Goal: Communication & Community: Answer question/provide support

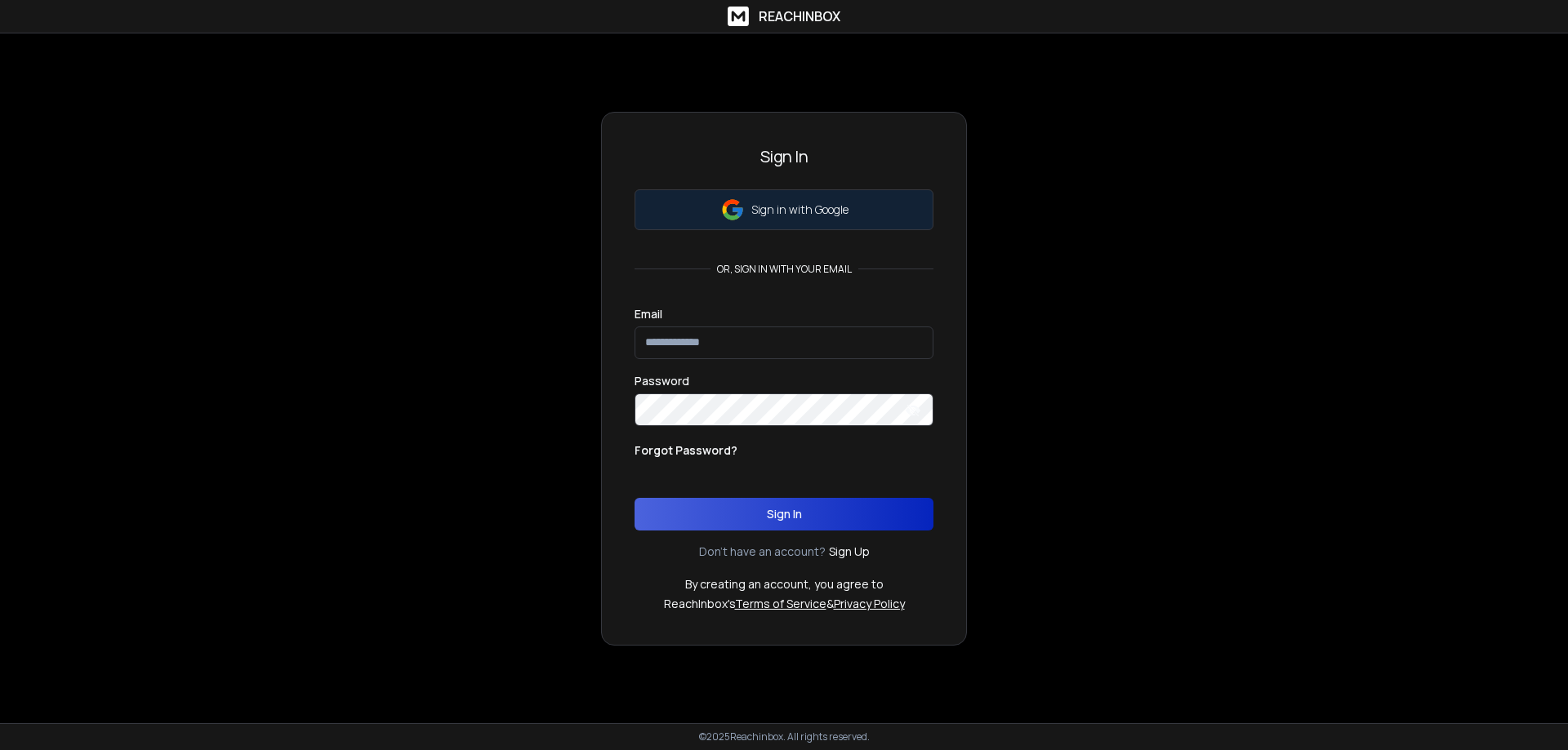
click at [892, 211] on button "Sign in with Google" at bounding box center [784, 210] width 299 height 41
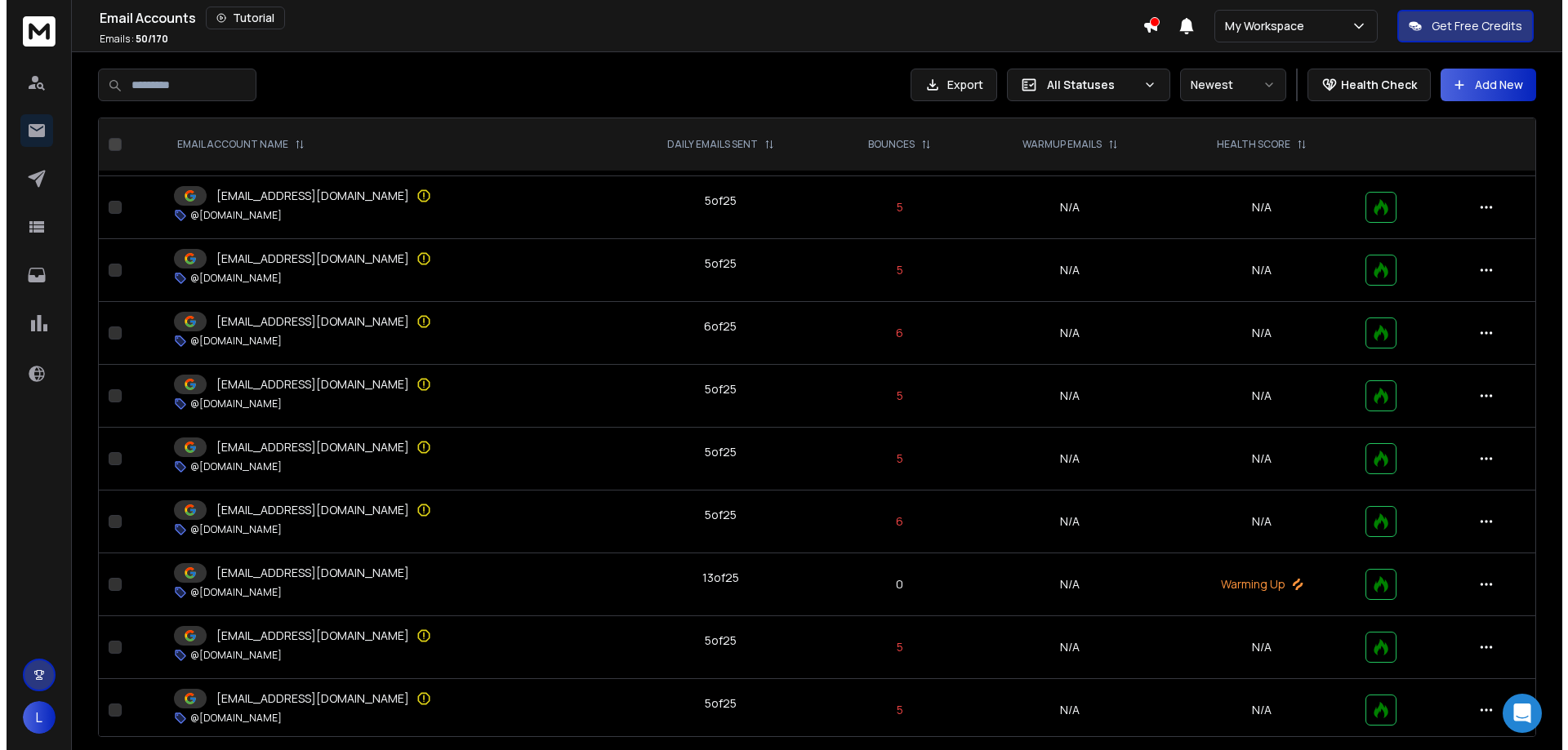
scroll to position [1143, 0]
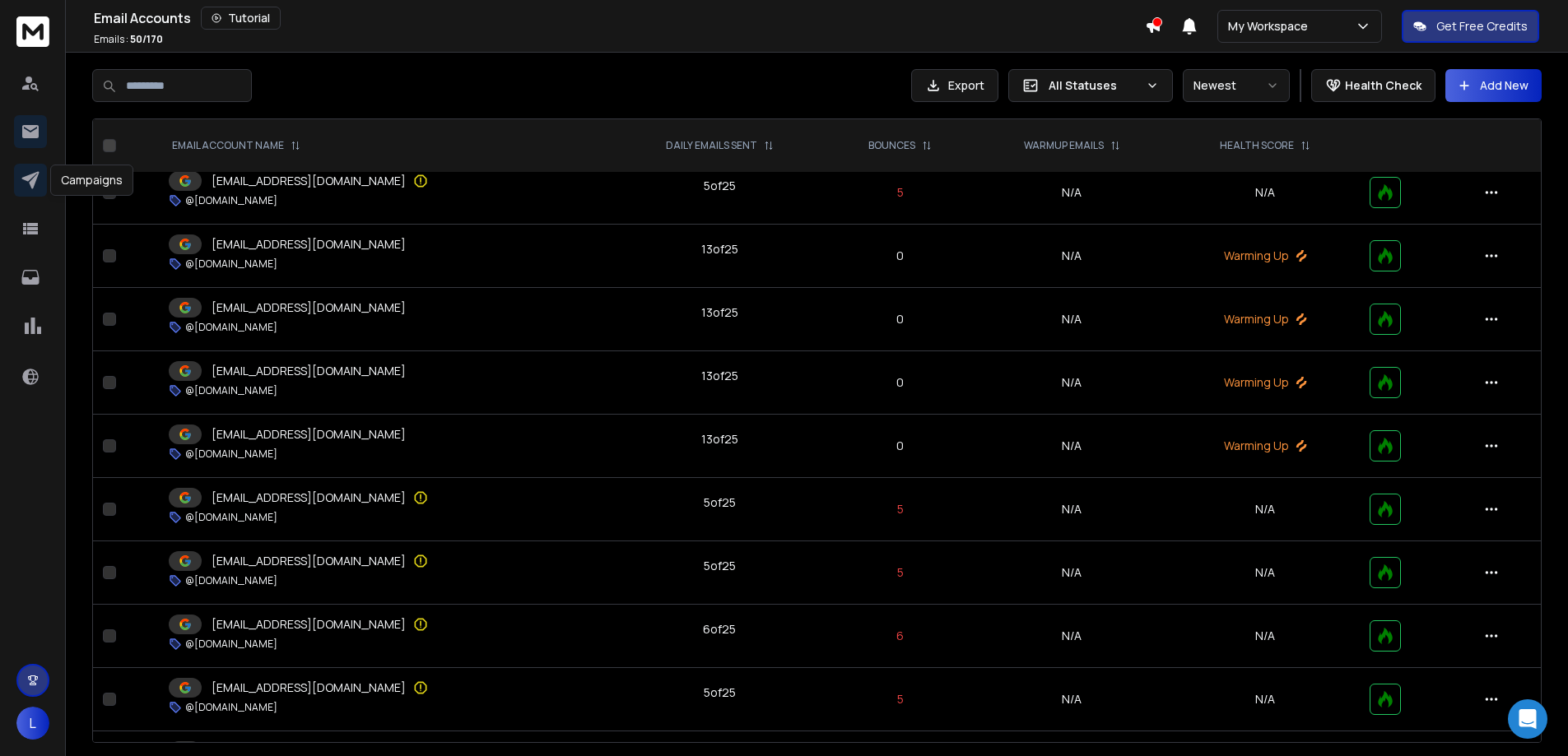
click at [28, 181] on icon at bounding box center [30, 180] width 20 height 20
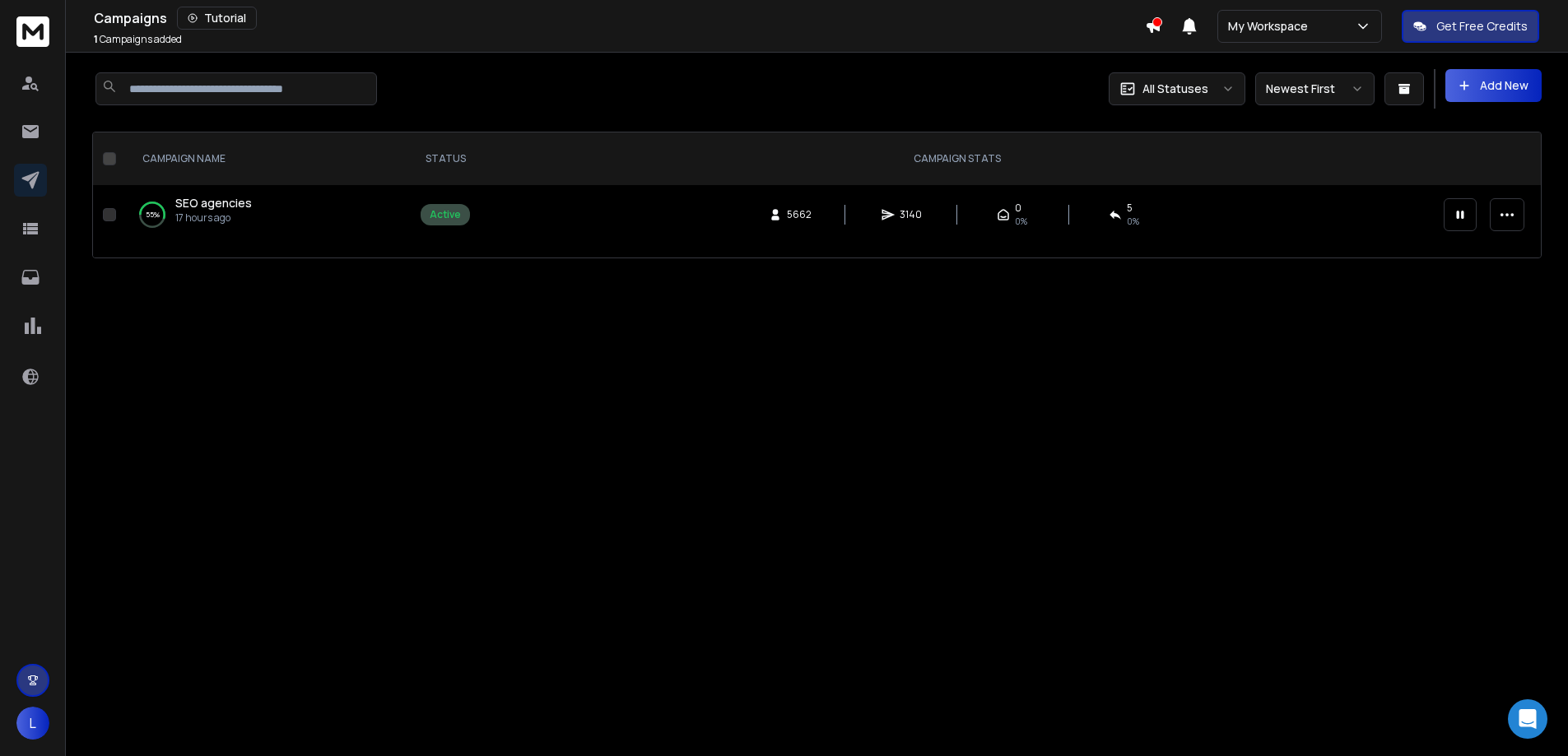
click at [757, 342] on div "Campaigns 1 Campaigns Added All Statuses Newest First Add New CAMPAIGN NAME STA…" at bounding box center [817, 447] width 1450 height 756
click at [576, 209] on div "5662 3140 0 0 % 5 0 %" at bounding box center [956, 215] width 934 height 27
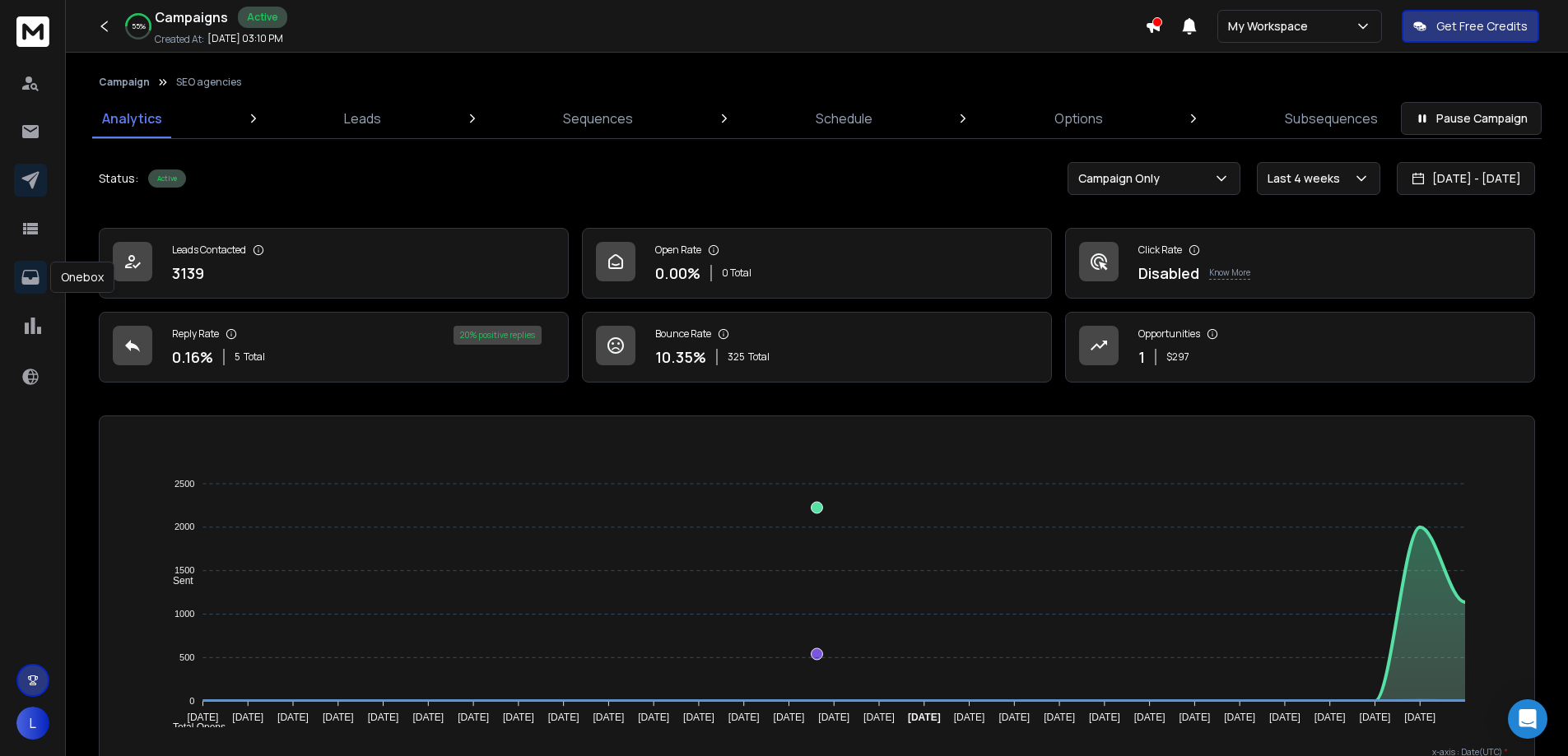
click at [22, 275] on icon at bounding box center [29, 277] width 17 height 15
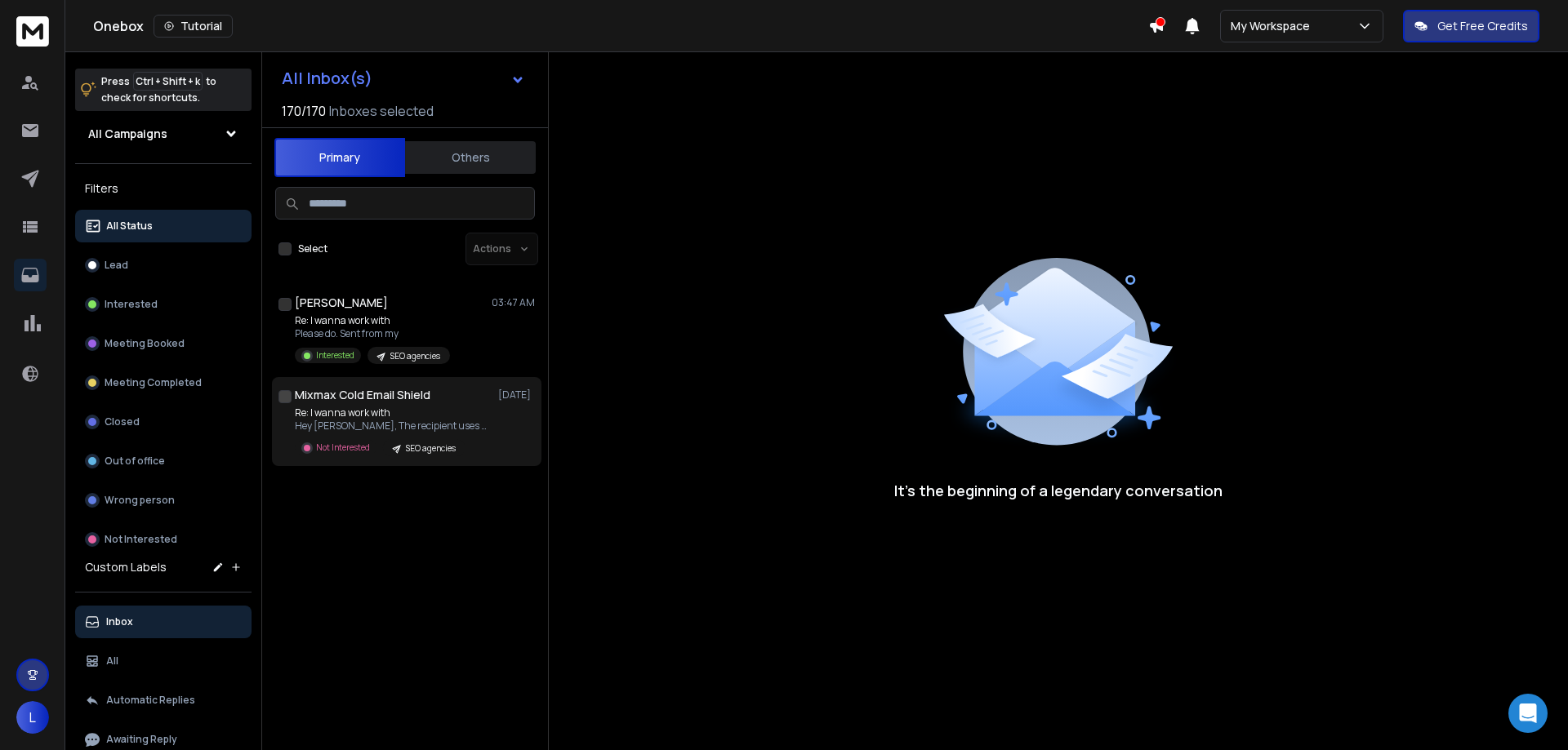
click at [350, 419] on p "Re: I wanna work with" at bounding box center [392, 412] width 196 height 13
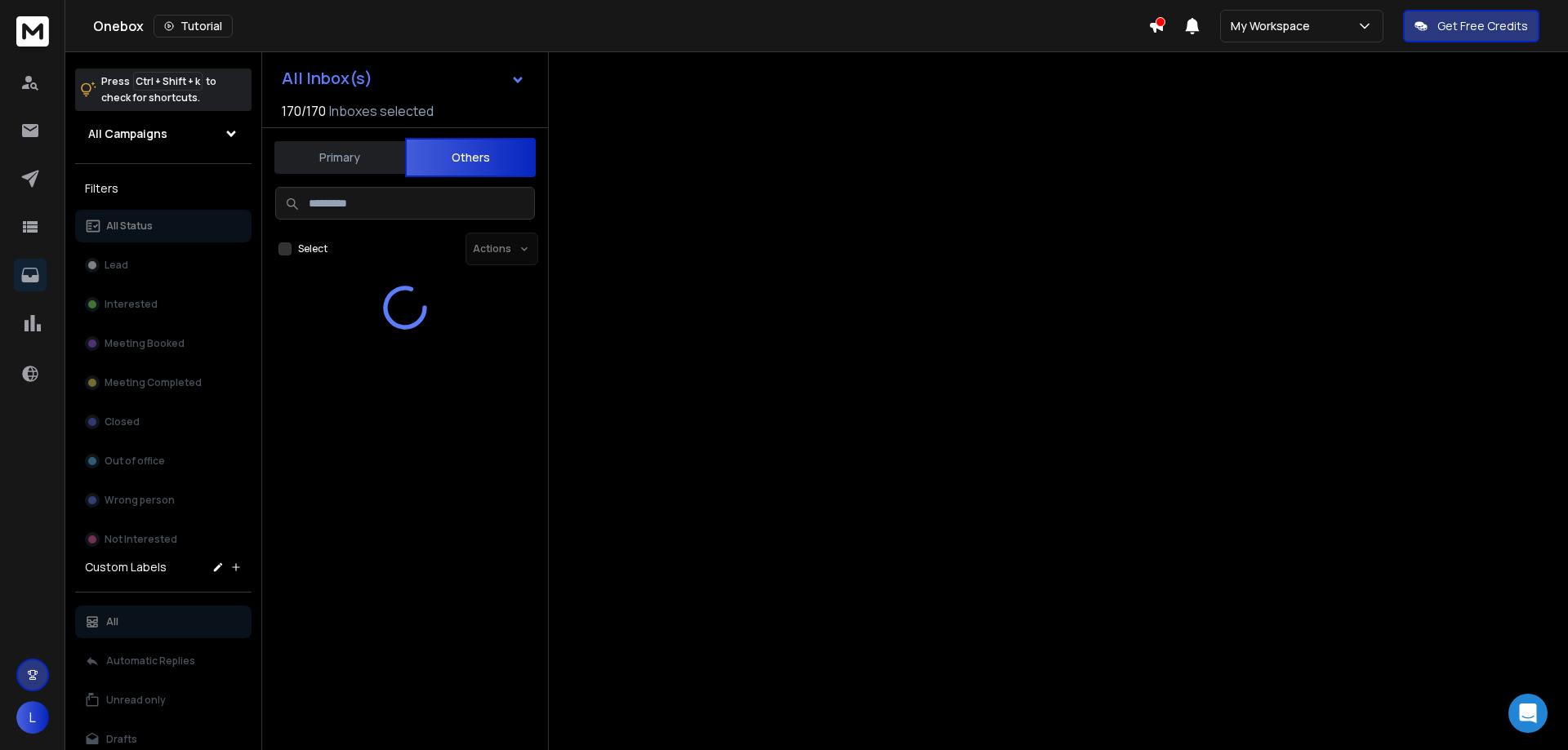
click at [443, 149] on button "Others" at bounding box center [470, 158] width 131 height 39
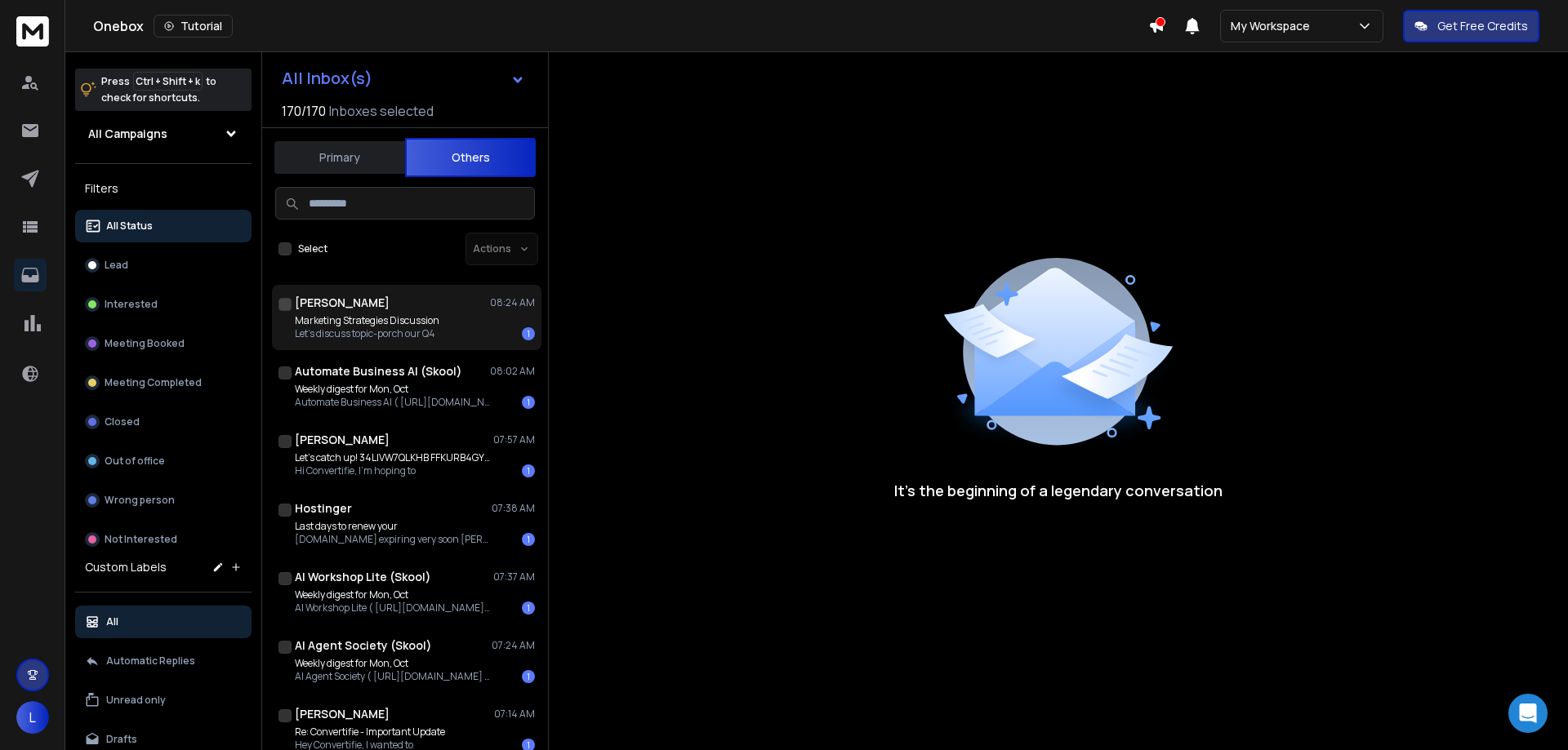
click at [369, 326] on p "Marketing Strategies Discussion" at bounding box center [367, 321] width 145 height 13
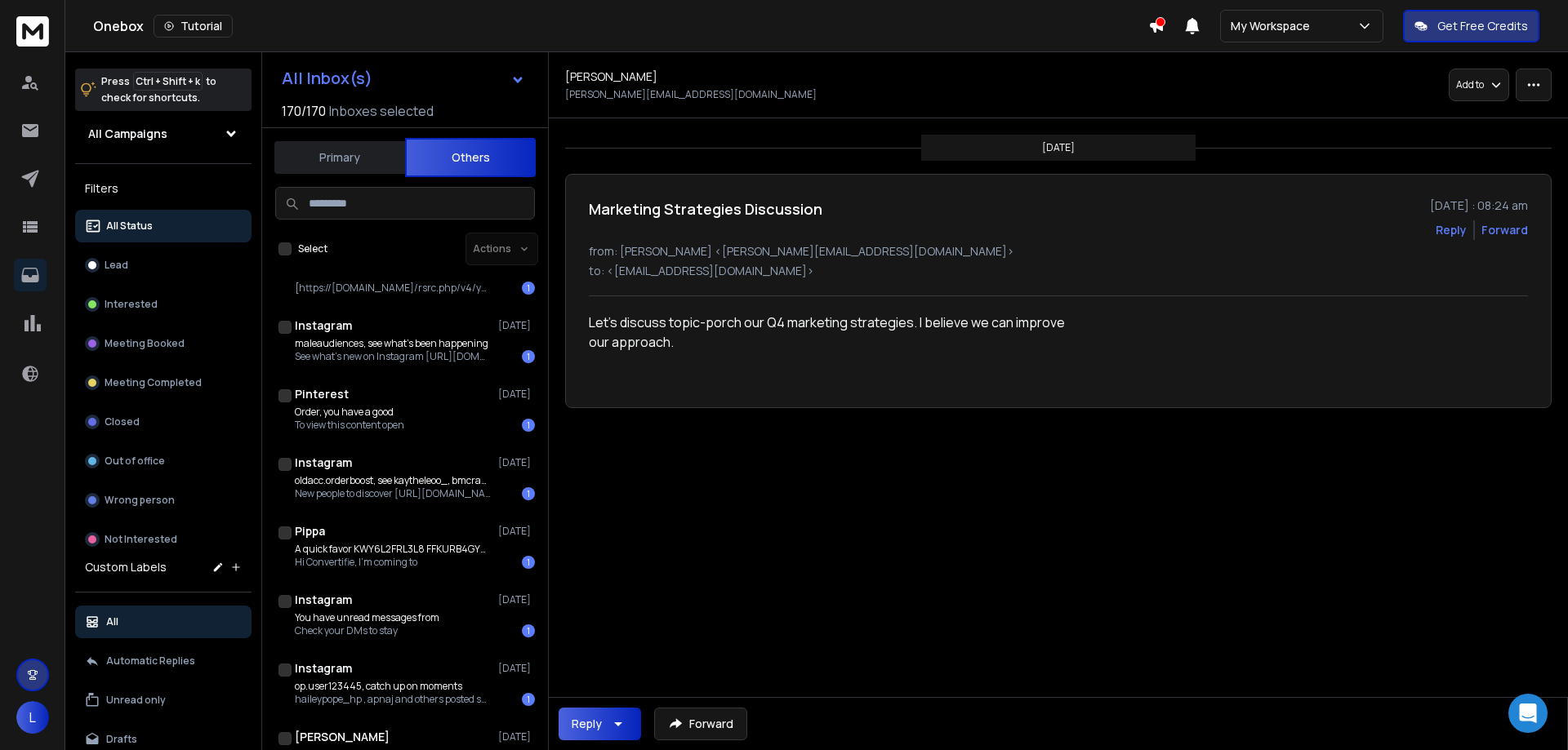
scroll to position [2997, 0]
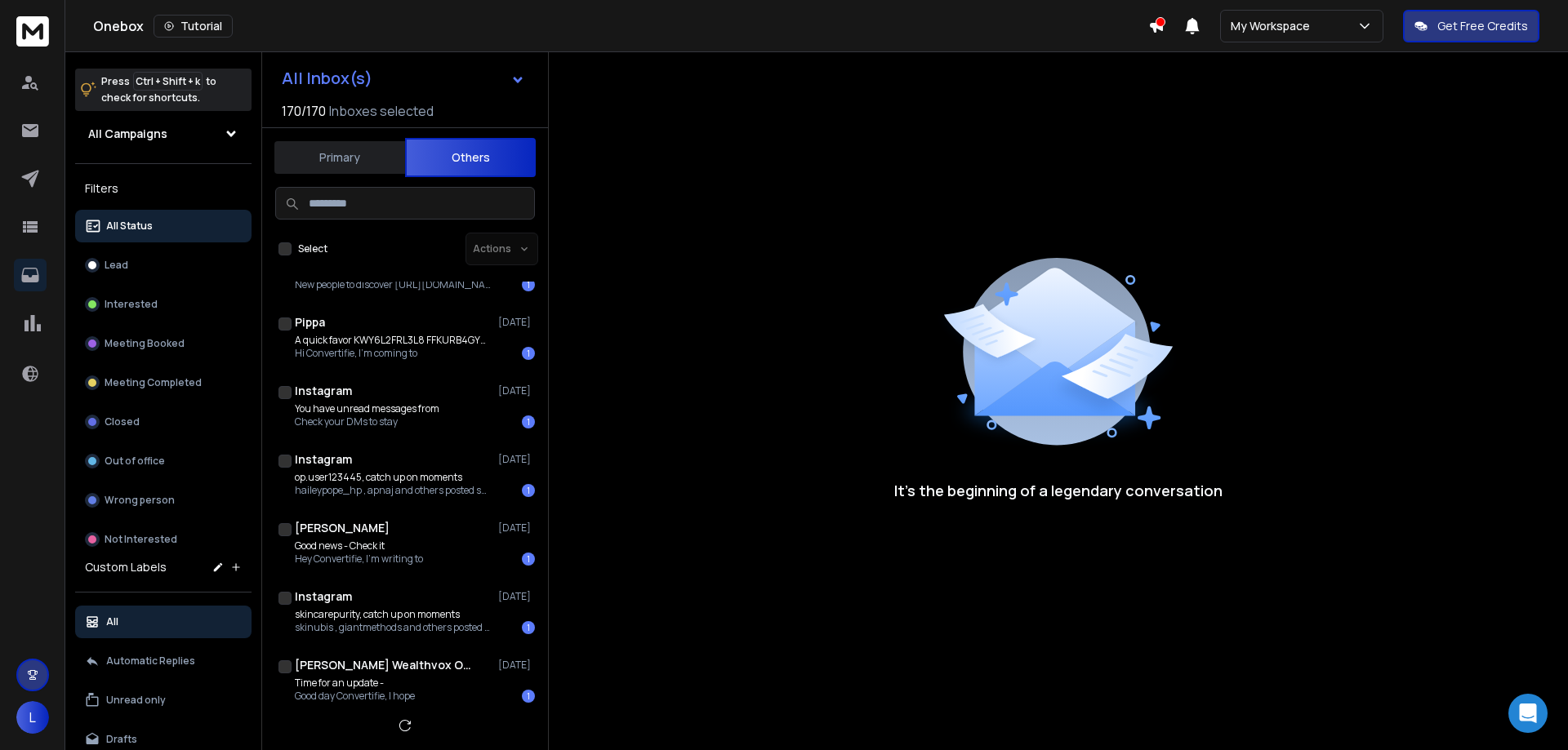
click at [494, 249] on div "Actions" at bounding box center [502, 249] width 72 height 33
click at [516, 249] on div "Actions" at bounding box center [502, 249] width 72 height 33
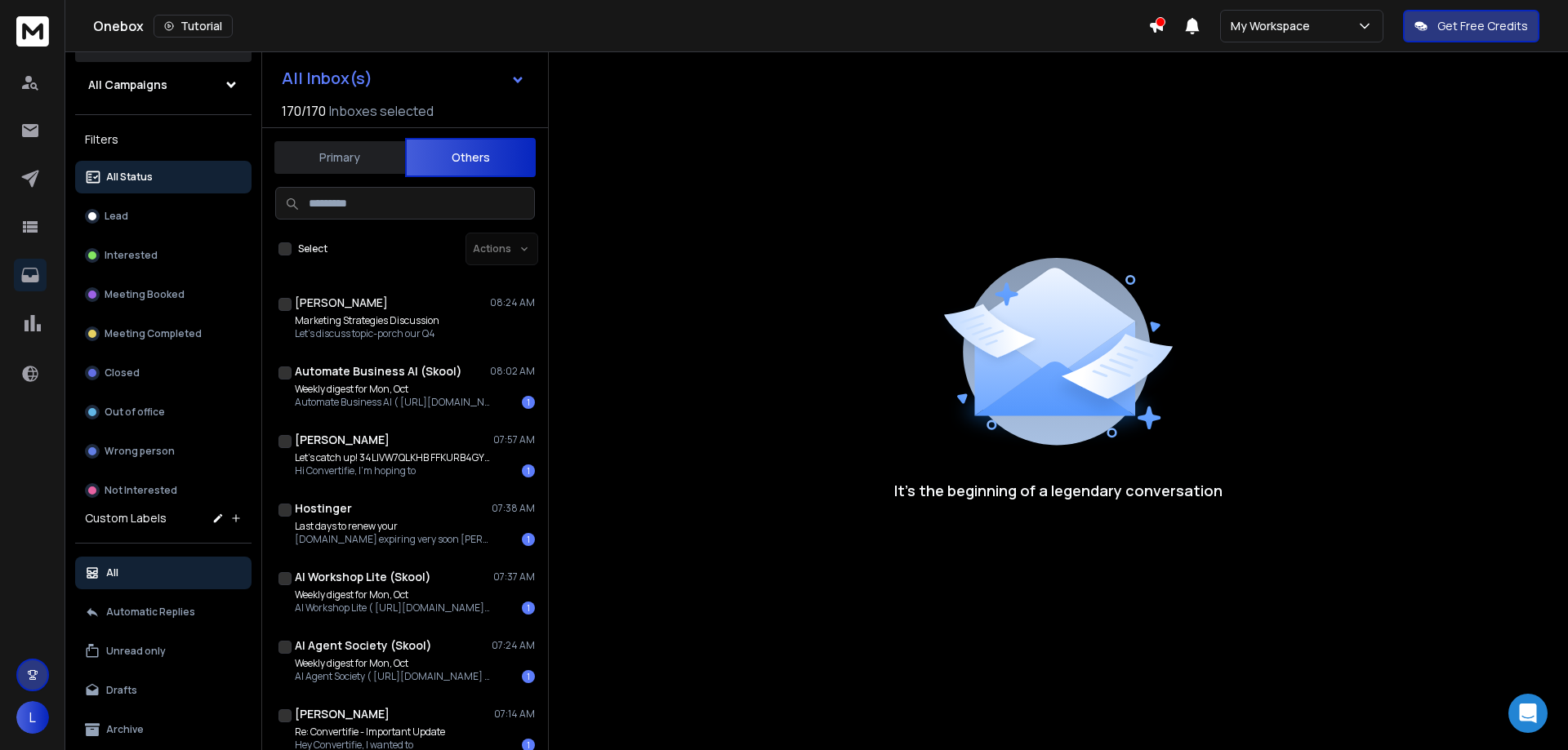
scroll to position [109, 0]
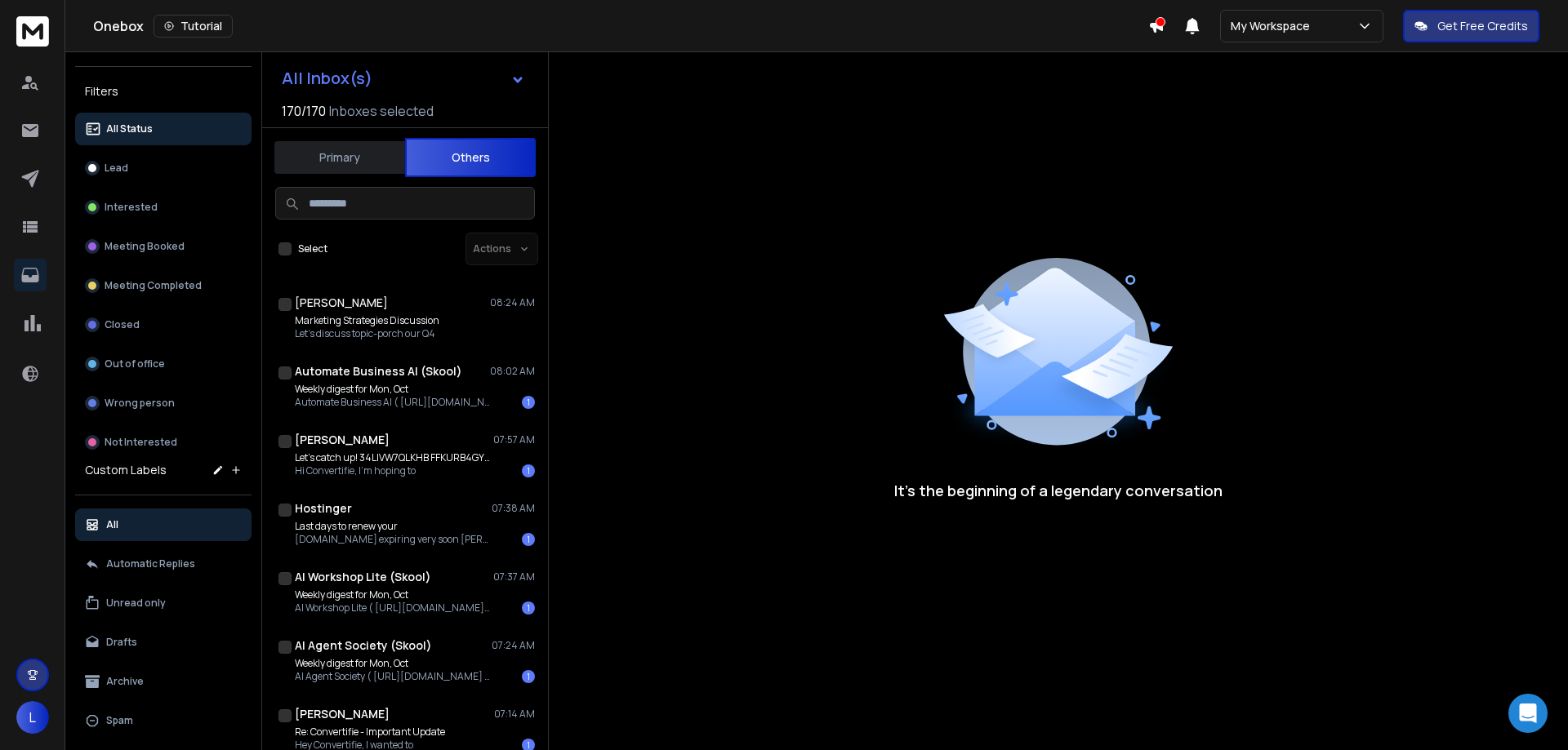
click at [326, 160] on button "Primary" at bounding box center [340, 157] width 131 height 36
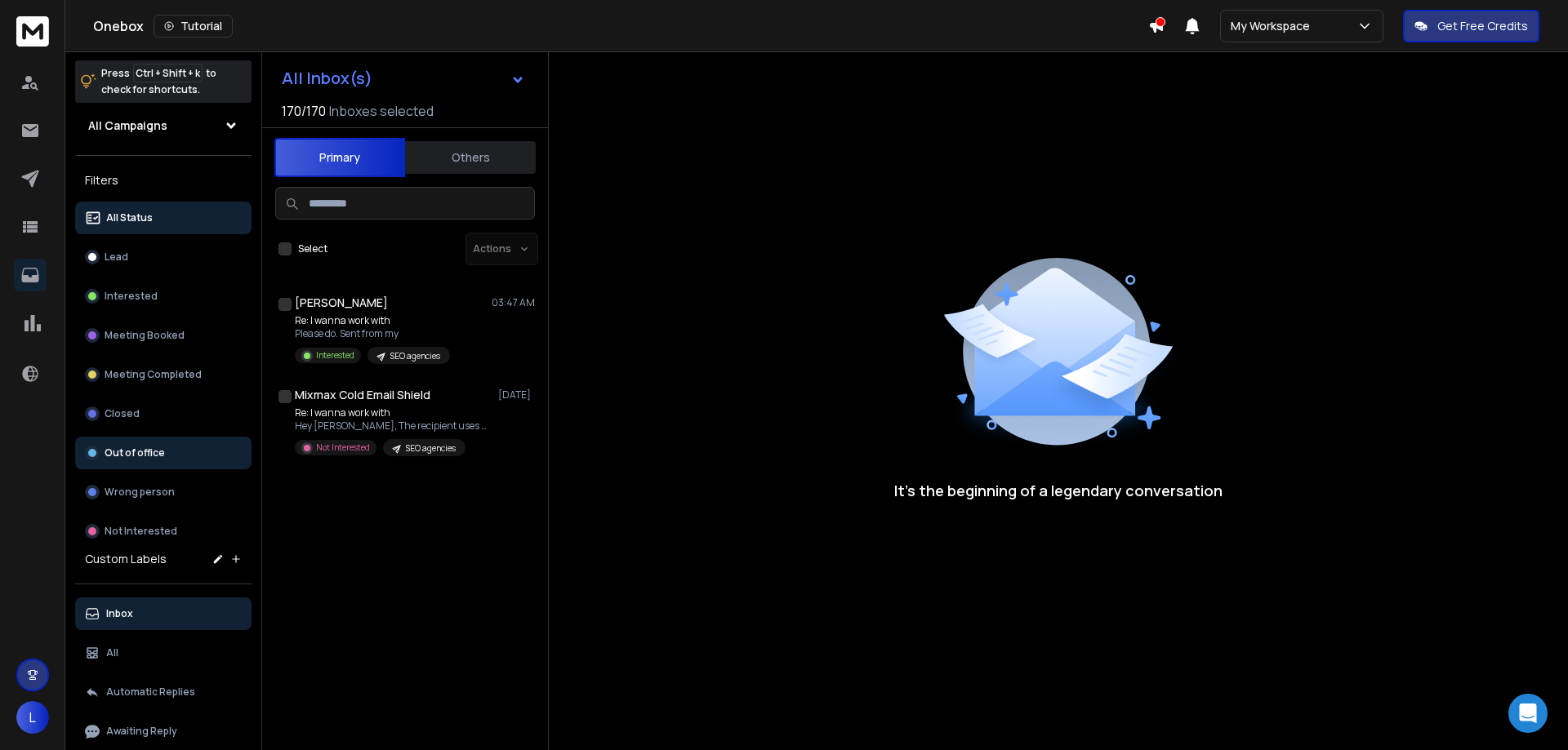
scroll to position [0, 0]
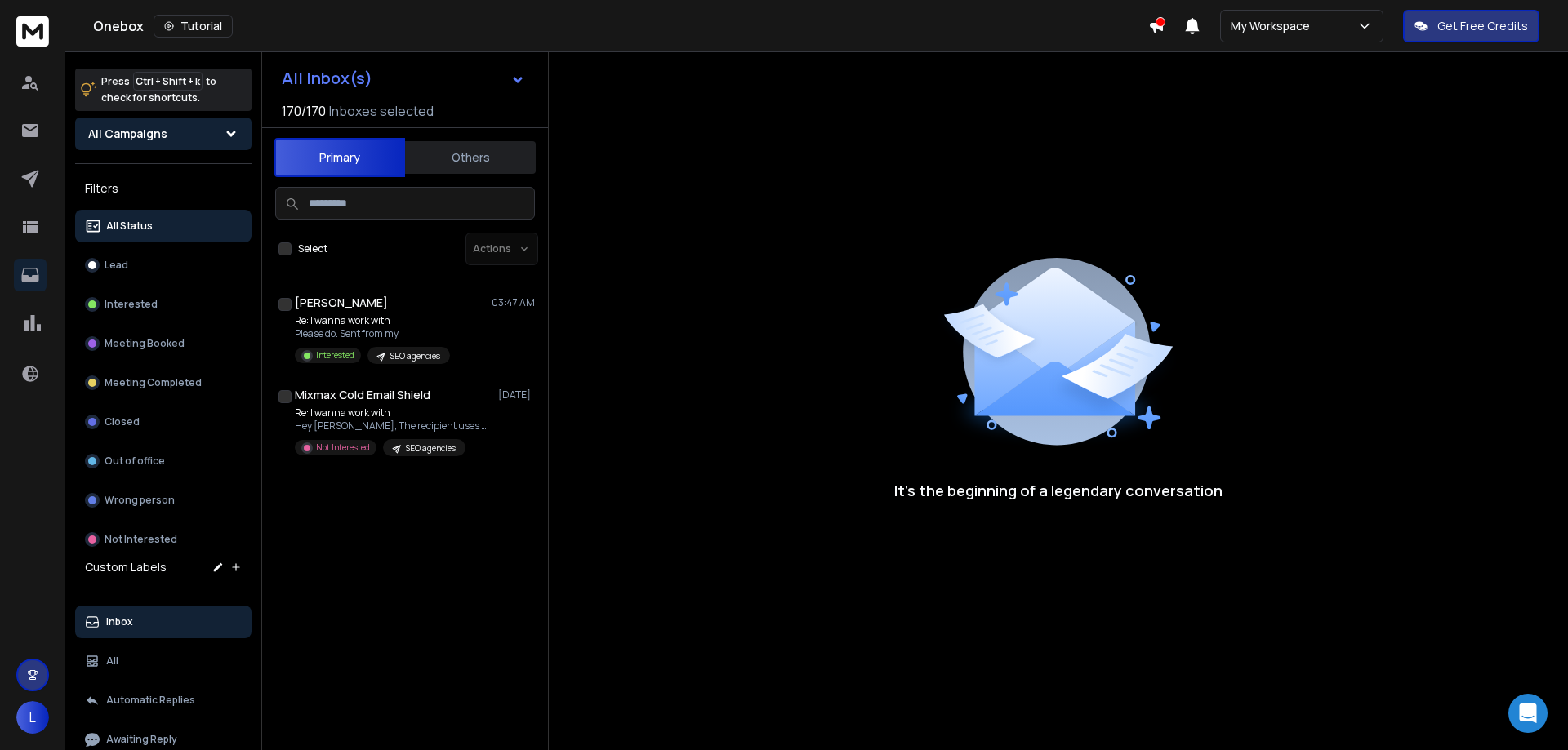
click at [193, 124] on button "All Campaigns" at bounding box center [163, 133] width 176 height 33
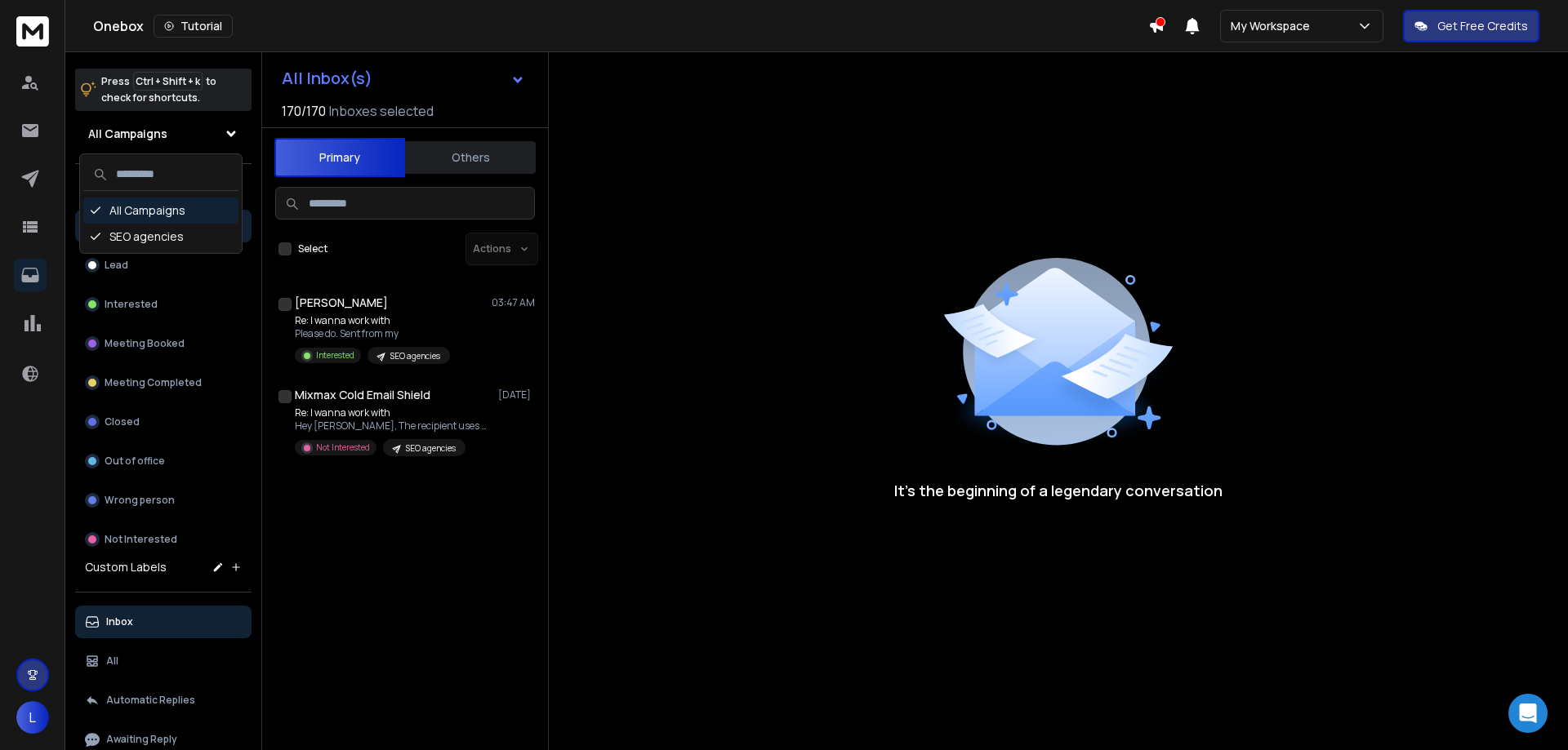
click at [151, 214] on div "All Campaigns" at bounding box center [161, 211] width 155 height 26
click at [138, 238] on div "SEO agencies" at bounding box center [161, 237] width 155 height 26
click at [698, 130] on div "It’s the beginning of a legendary conversation" at bounding box center [1058, 370] width 1019 height 637
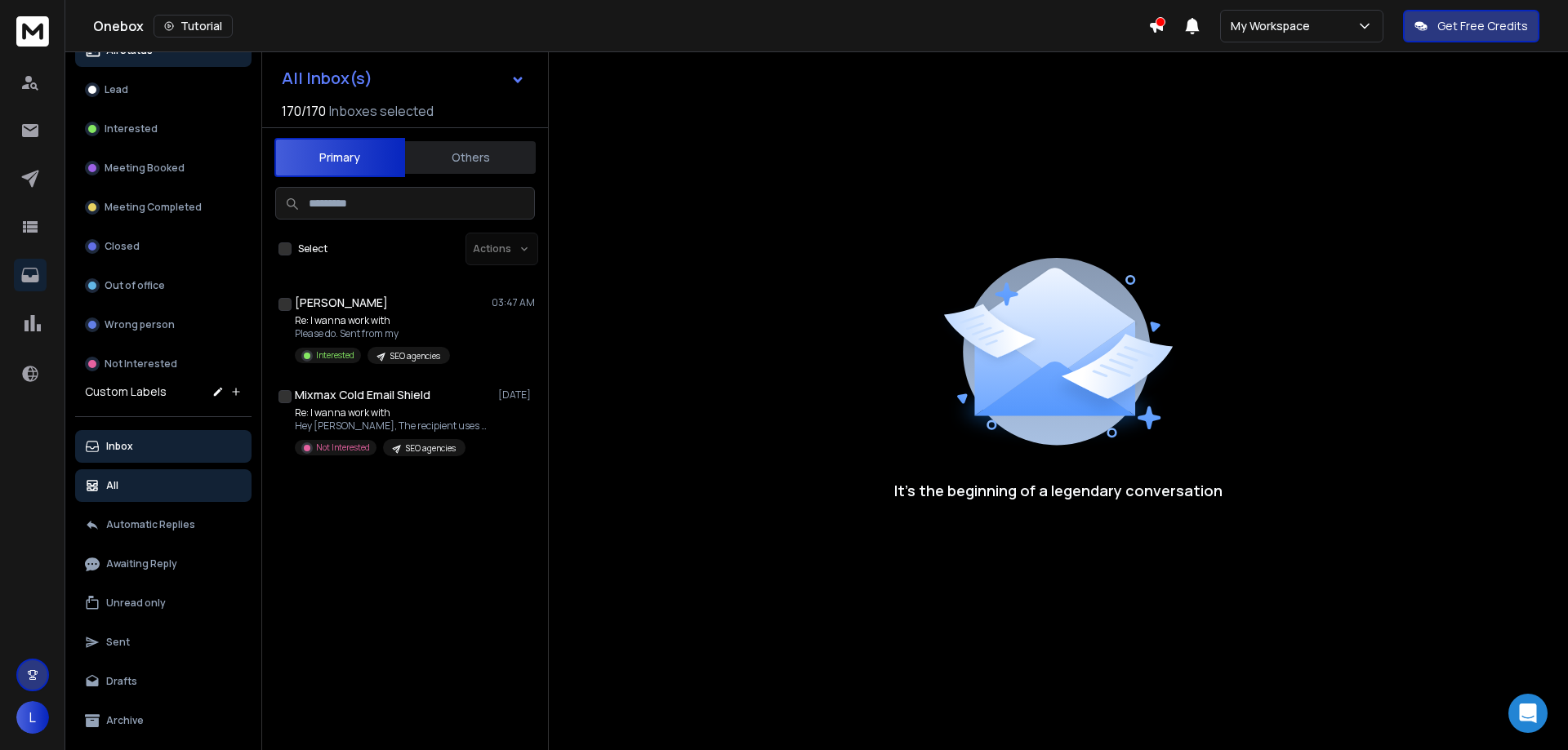
scroll to position [188, 0]
click at [138, 470] on button "All" at bounding box center [163, 486] width 176 height 33
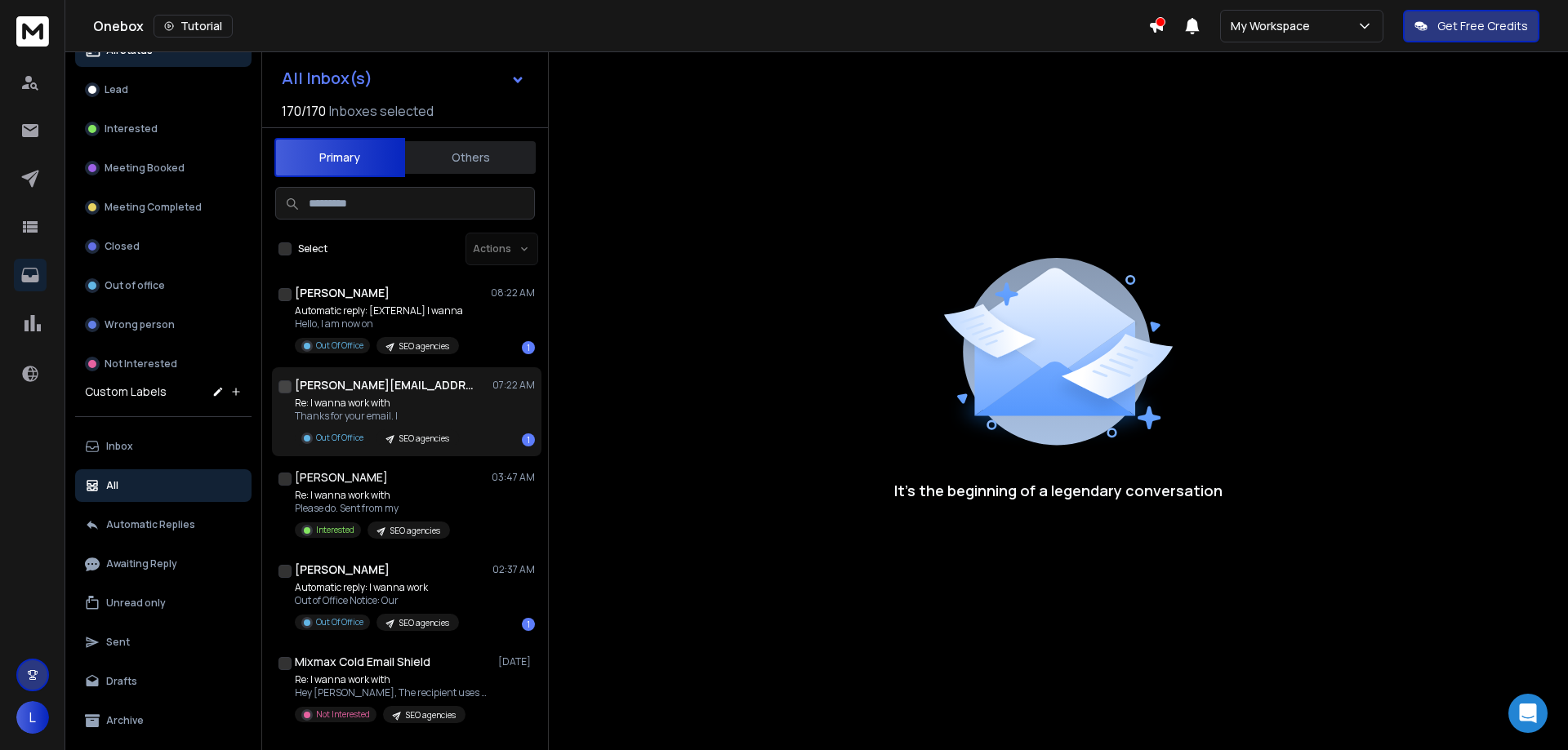
scroll to position [14, 0]
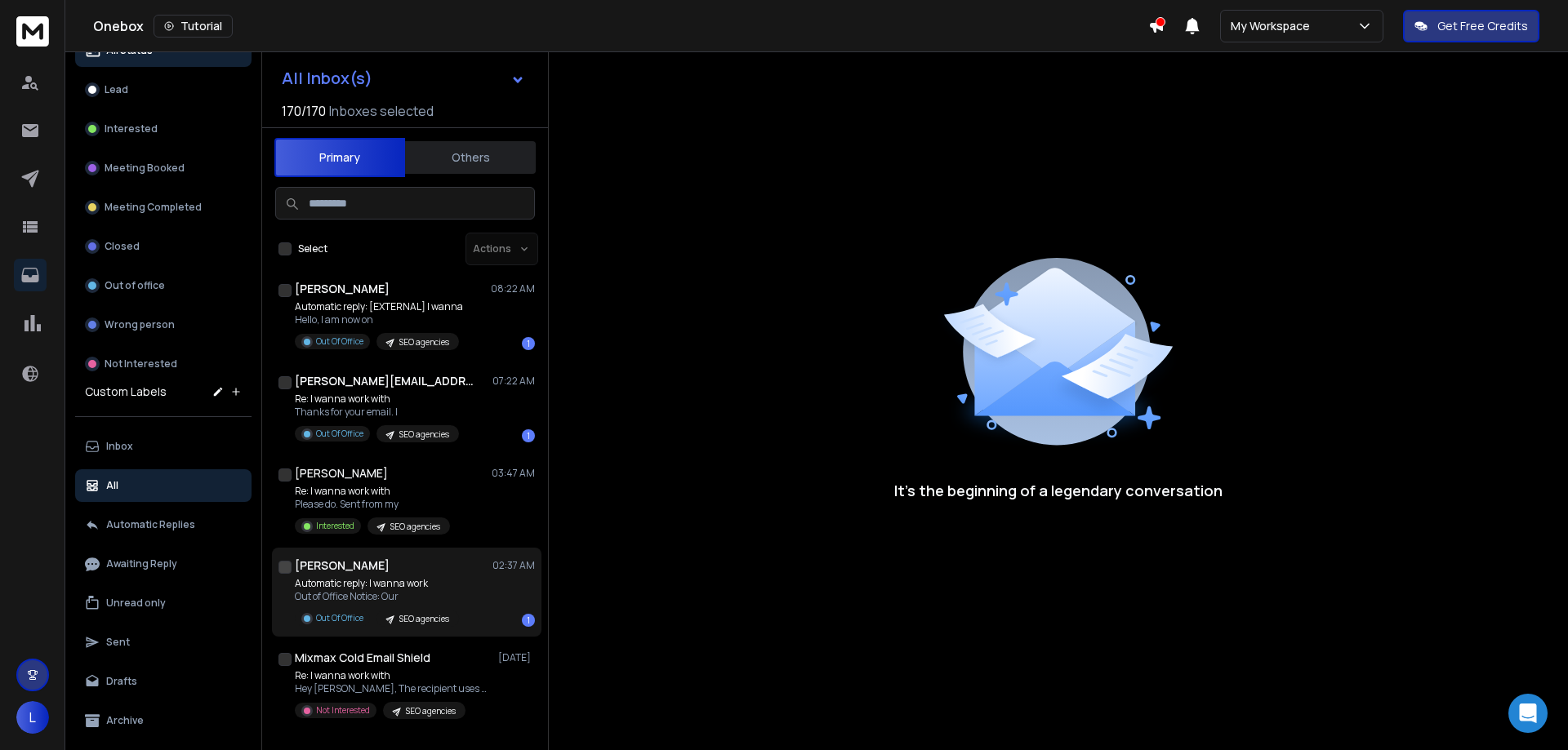
click at [448, 584] on p "Automatic reply: I wanna work" at bounding box center [377, 583] width 164 height 13
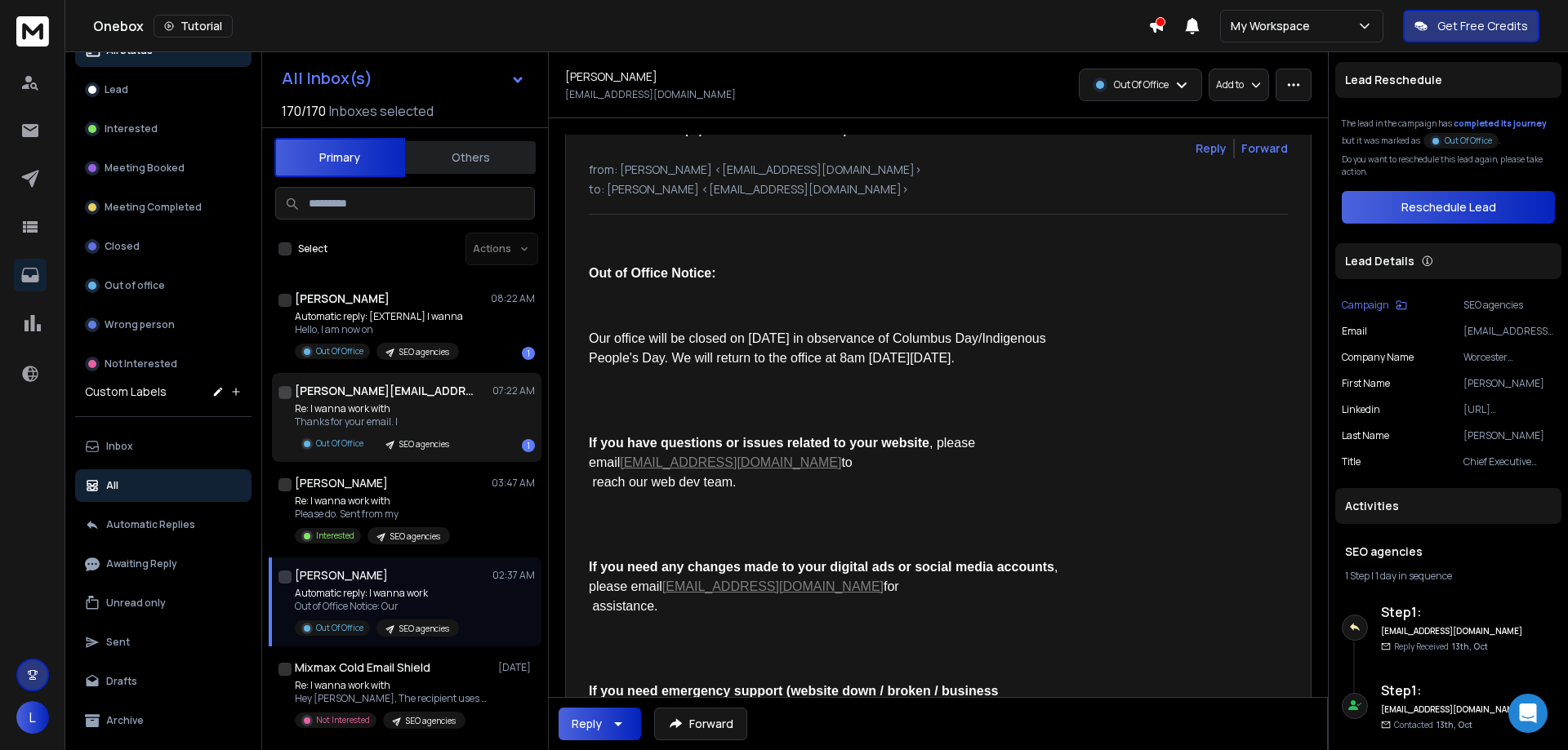
scroll to position [0, 0]
click at [363, 418] on p "Re: I wanna work with" at bounding box center [377, 412] width 164 height 13
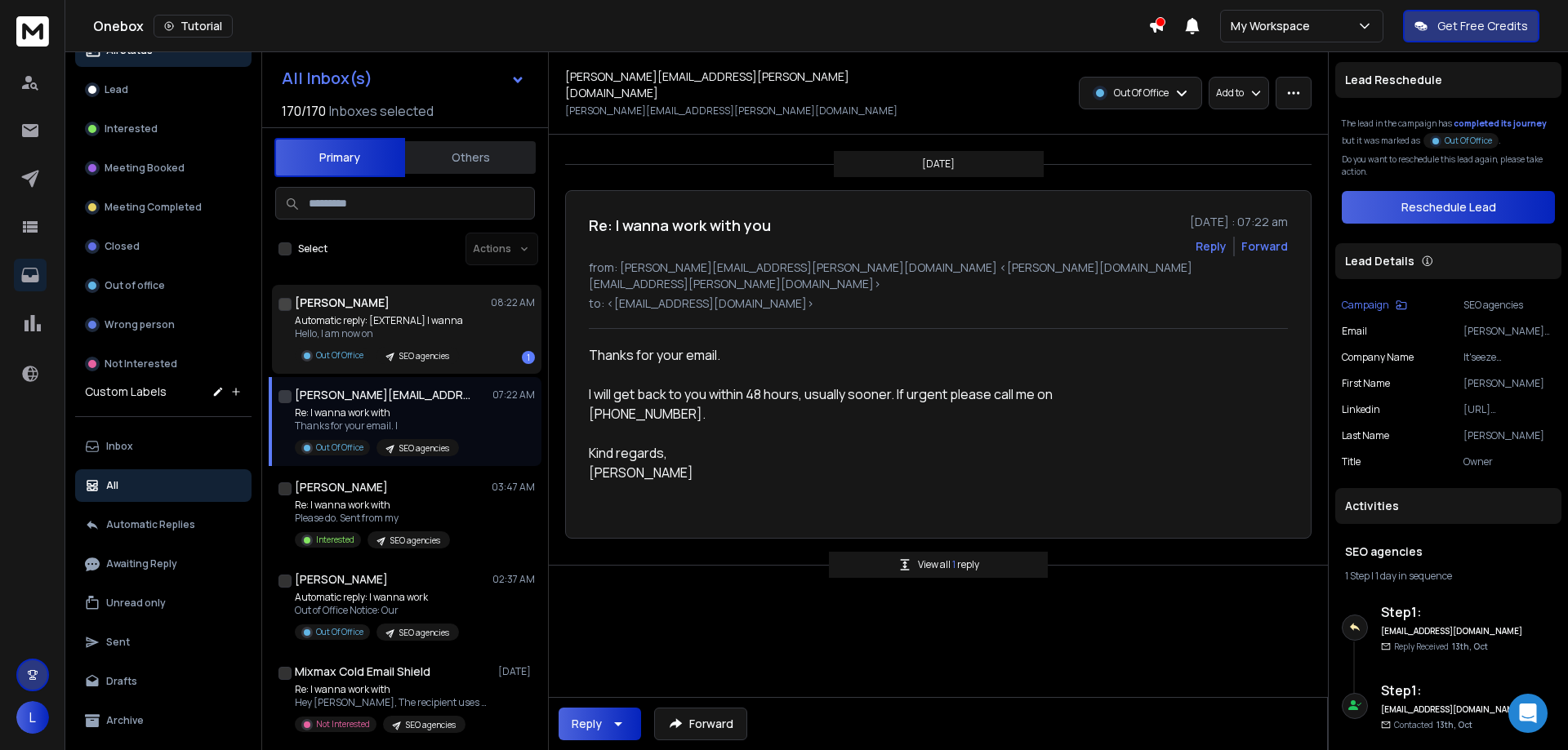
click at [350, 304] on h1 "[PERSON_NAME]" at bounding box center [341, 302] width 94 height 17
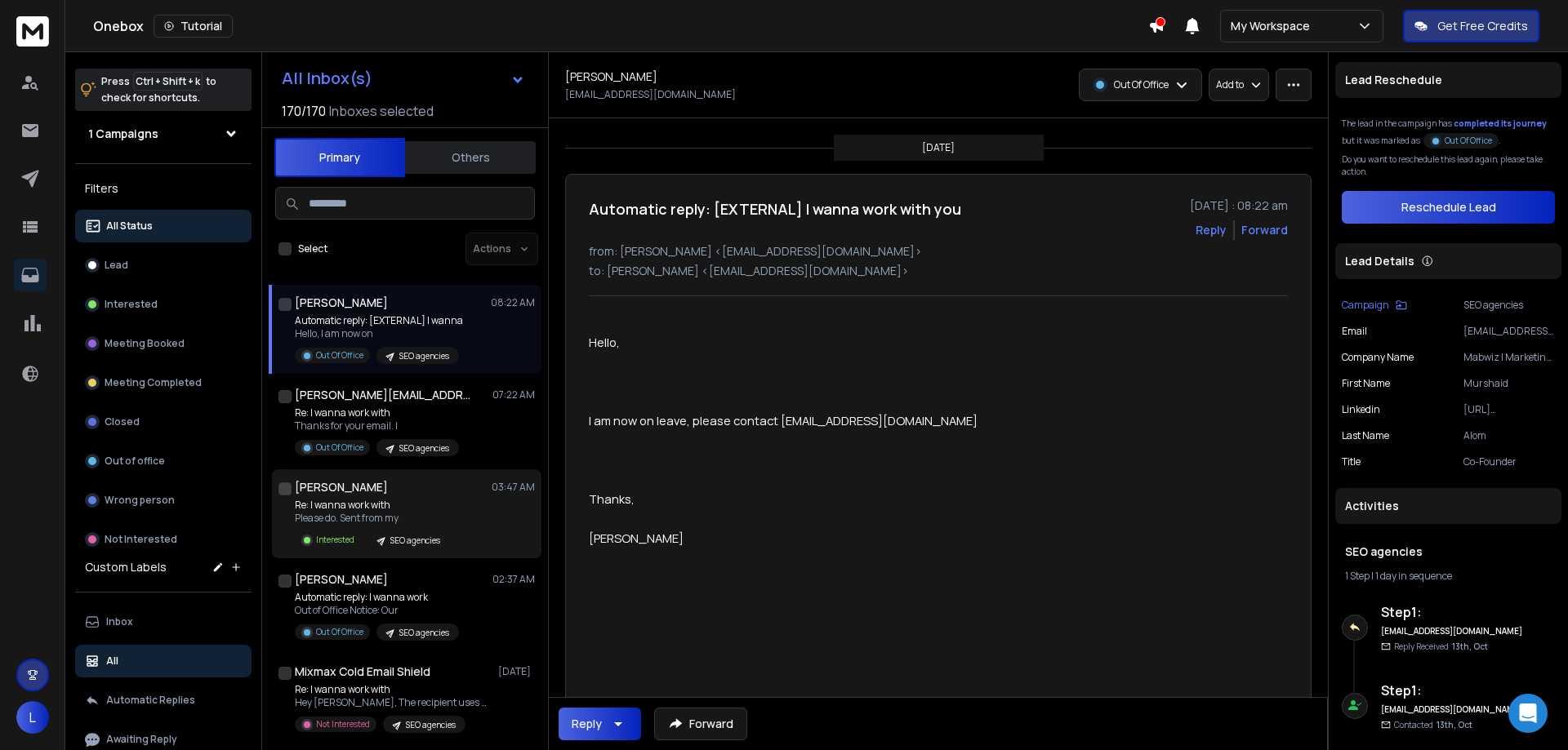
click at [321, 482] on h1 "[PERSON_NAME]" at bounding box center [341, 487] width 93 height 17
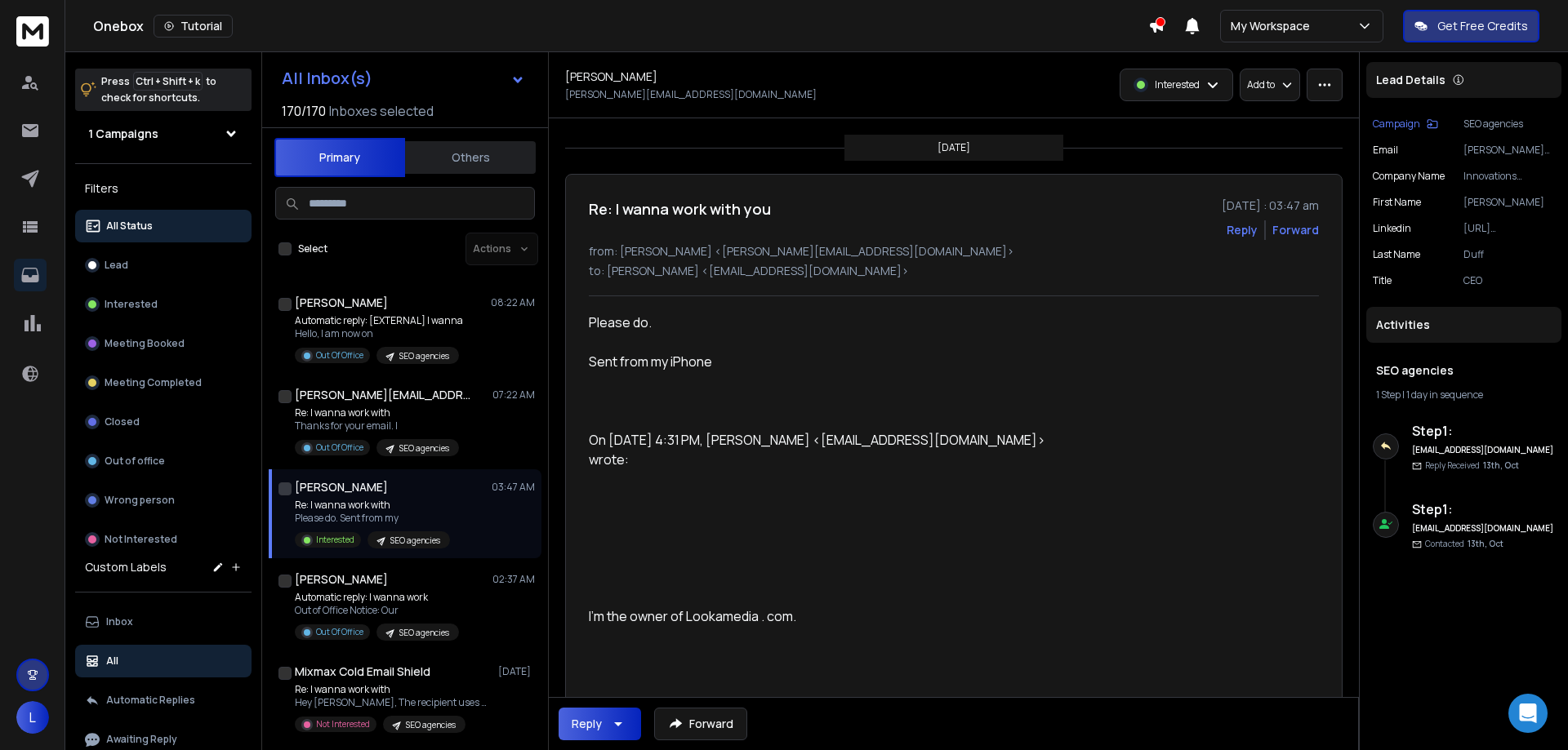
click at [571, 725] on div "Reply" at bounding box center [586, 724] width 30 height 17
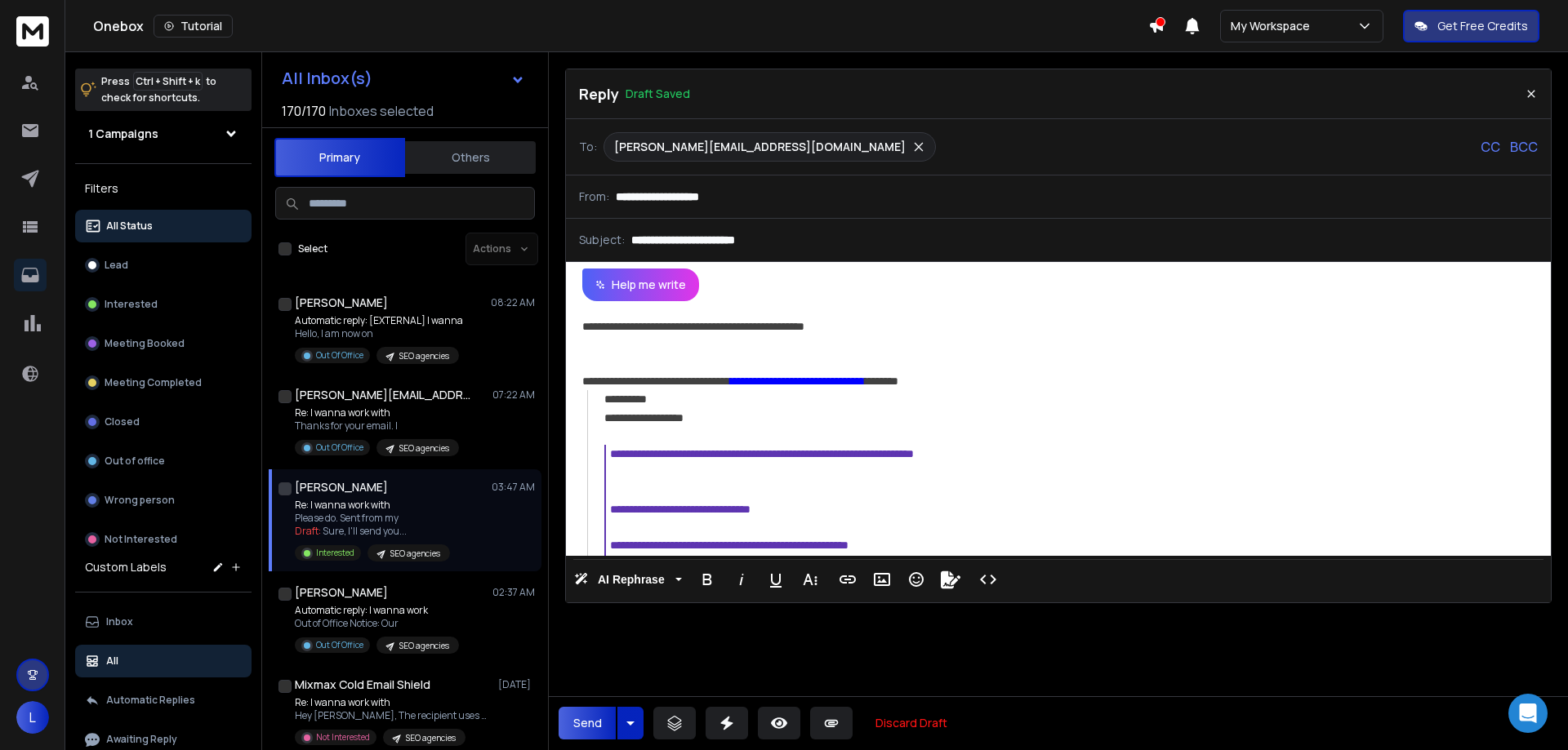
click at [790, 335] on div "**********" at bounding box center [1049, 326] width 935 height 18
click at [684, 345] on div at bounding box center [1058, 345] width 952 height 18
click at [644, 335] on div "**********" at bounding box center [1049, 326] width 935 height 18
click at [668, 362] on div at bounding box center [1058, 363] width 952 height 18
click at [672, 345] on div at bounding box center [1058, 345] width 952 height 18
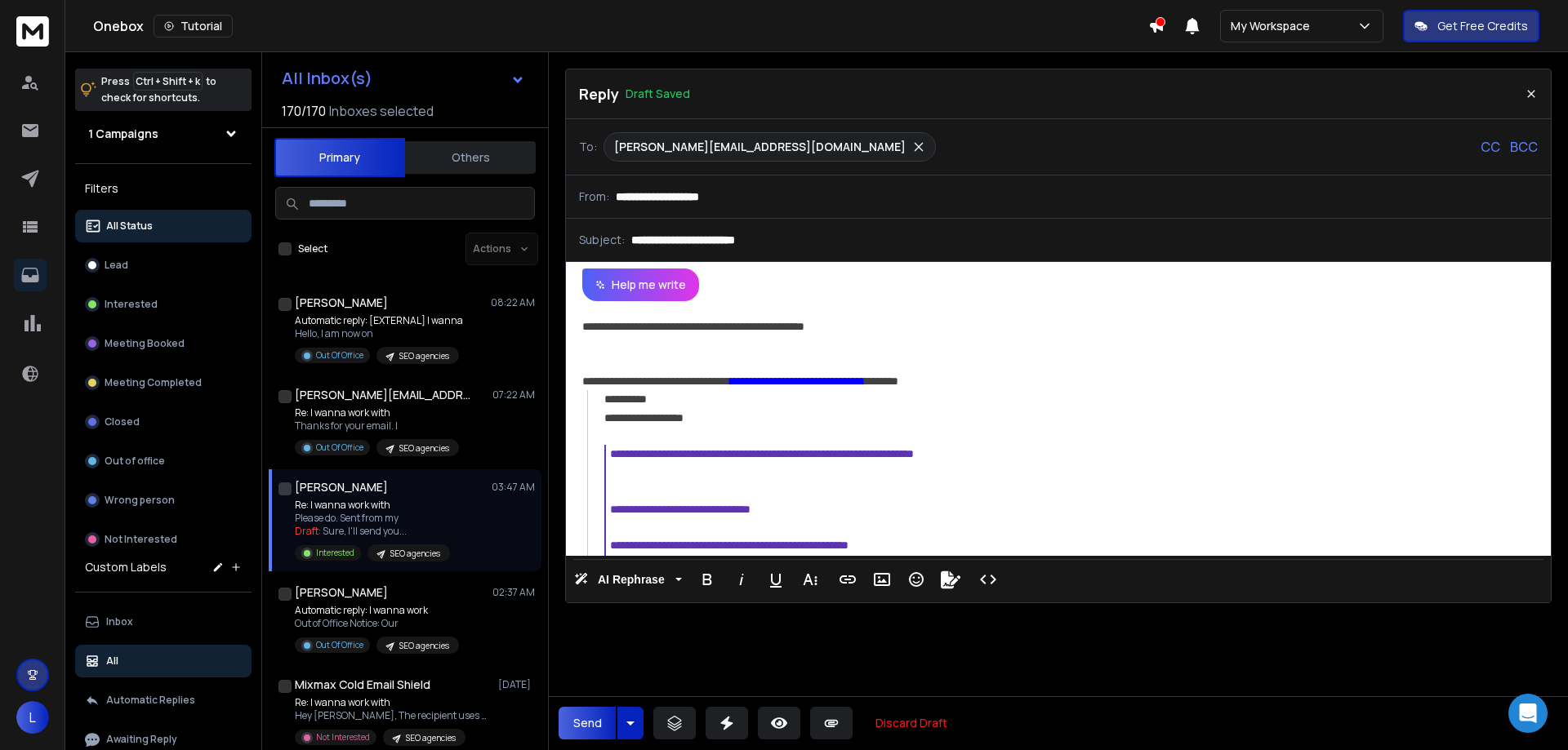
click at [581, 715] on button "Send" at bounding box center [586, 723] width 57 height 33
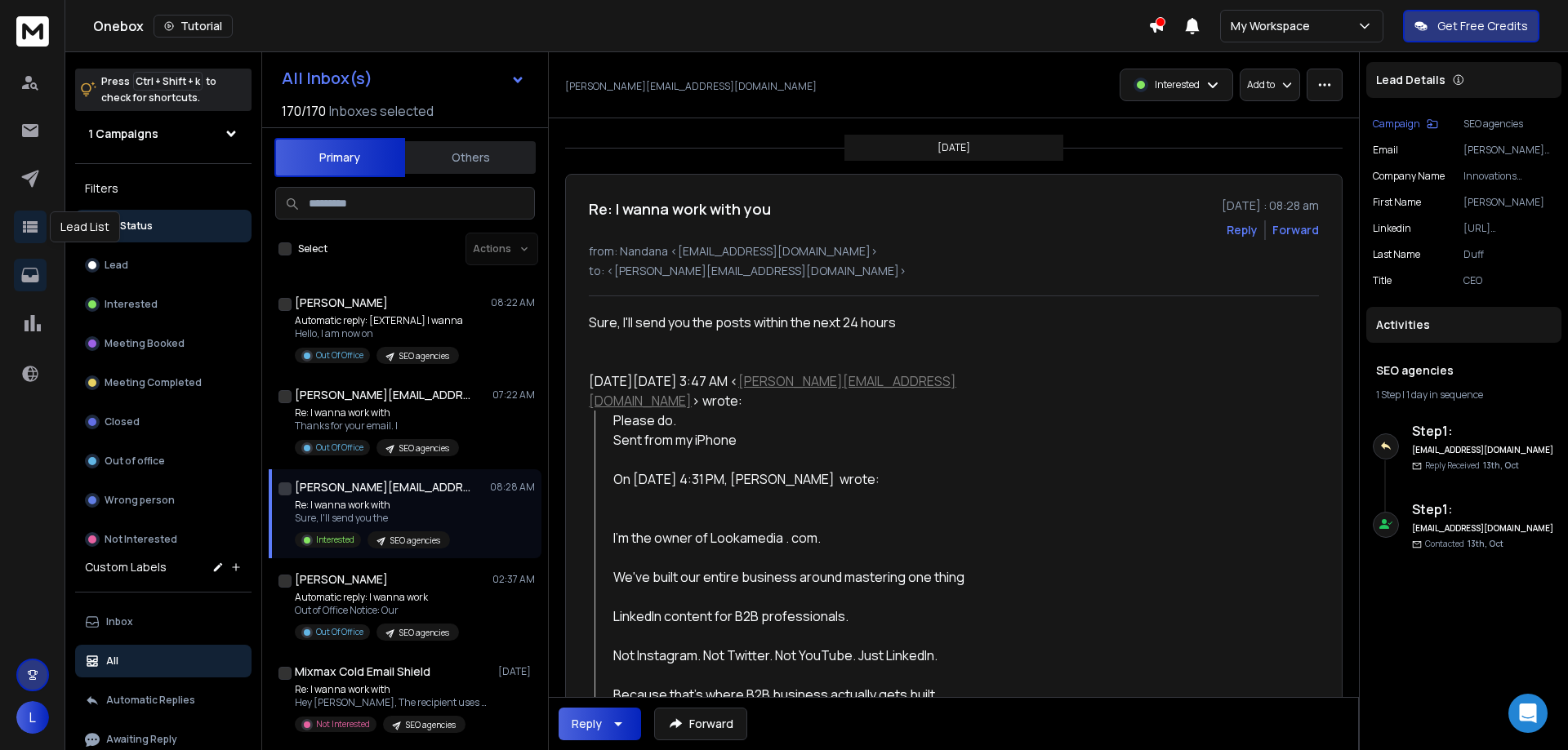
click at [34, 226] on icon at bounding box center [30, 226] width 15 height 11
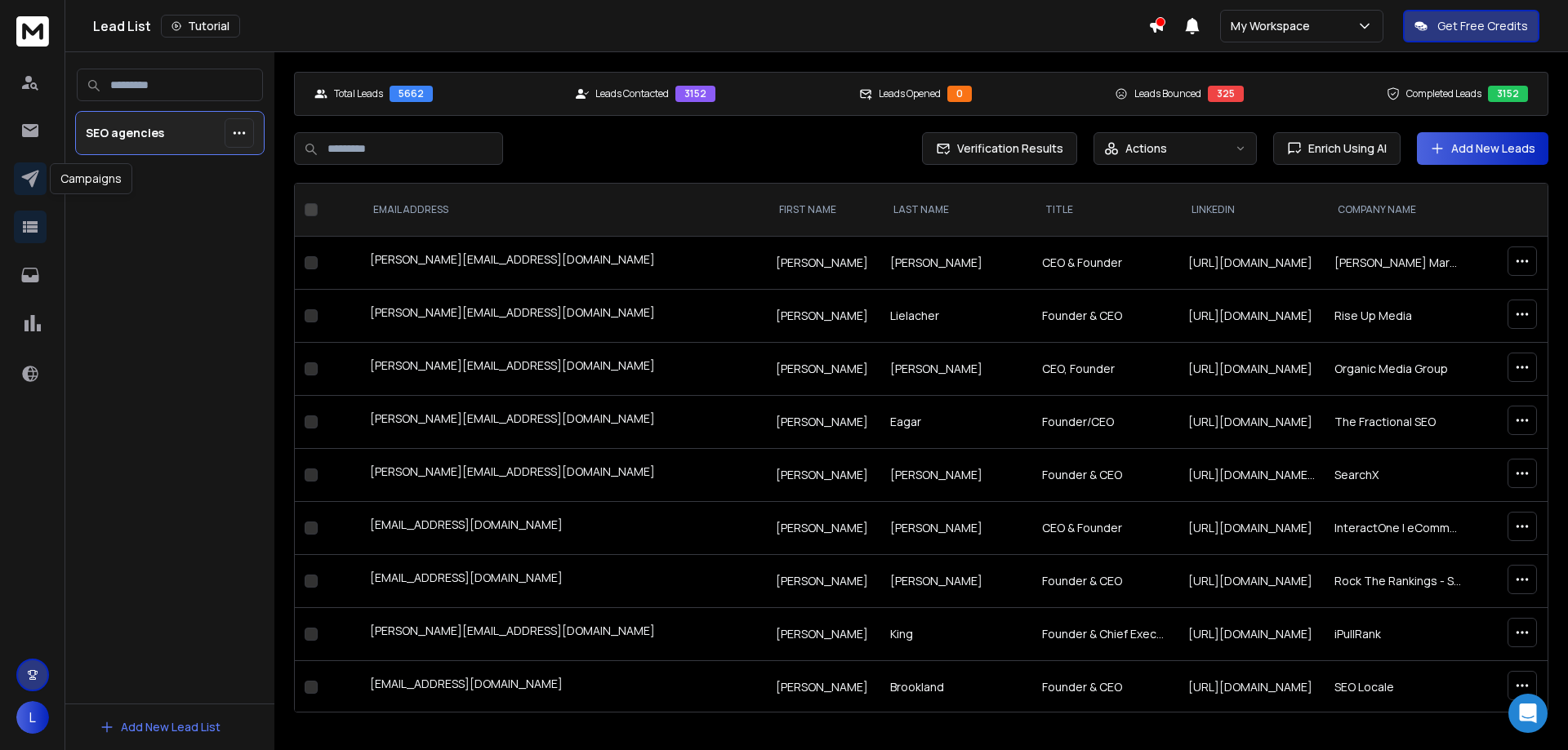
click at [30, 185] on icon at bounding box center [29, 179] width 17 height 17
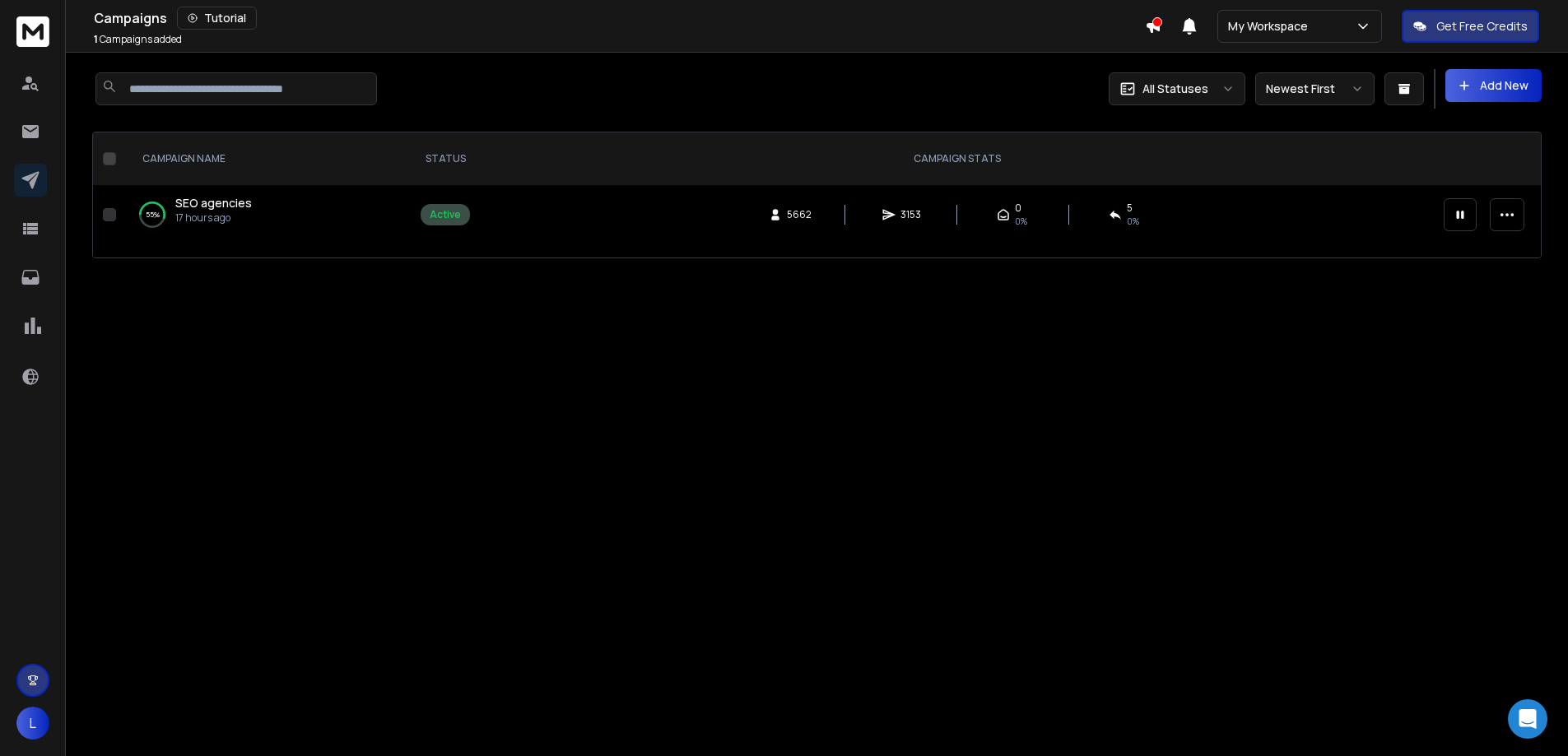
click at [1459, 216] on icon at bounding box center [1460, 214] width 7 height 8
click at [21, 134] on icon at bounding box center [30, 131] width 20 height 20
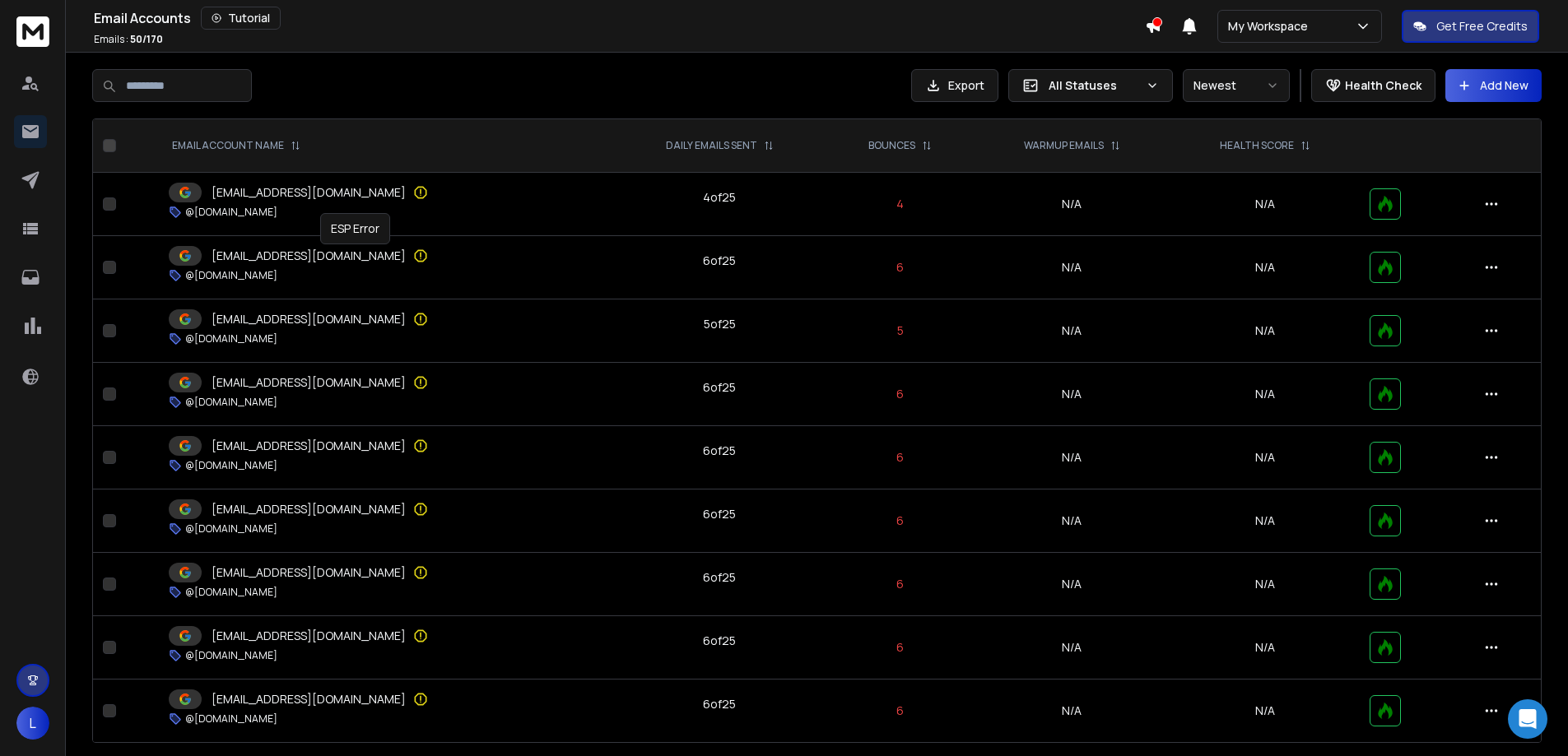
click at [412, 251] on icon at bounding box center [420, 256] width 17 height 17
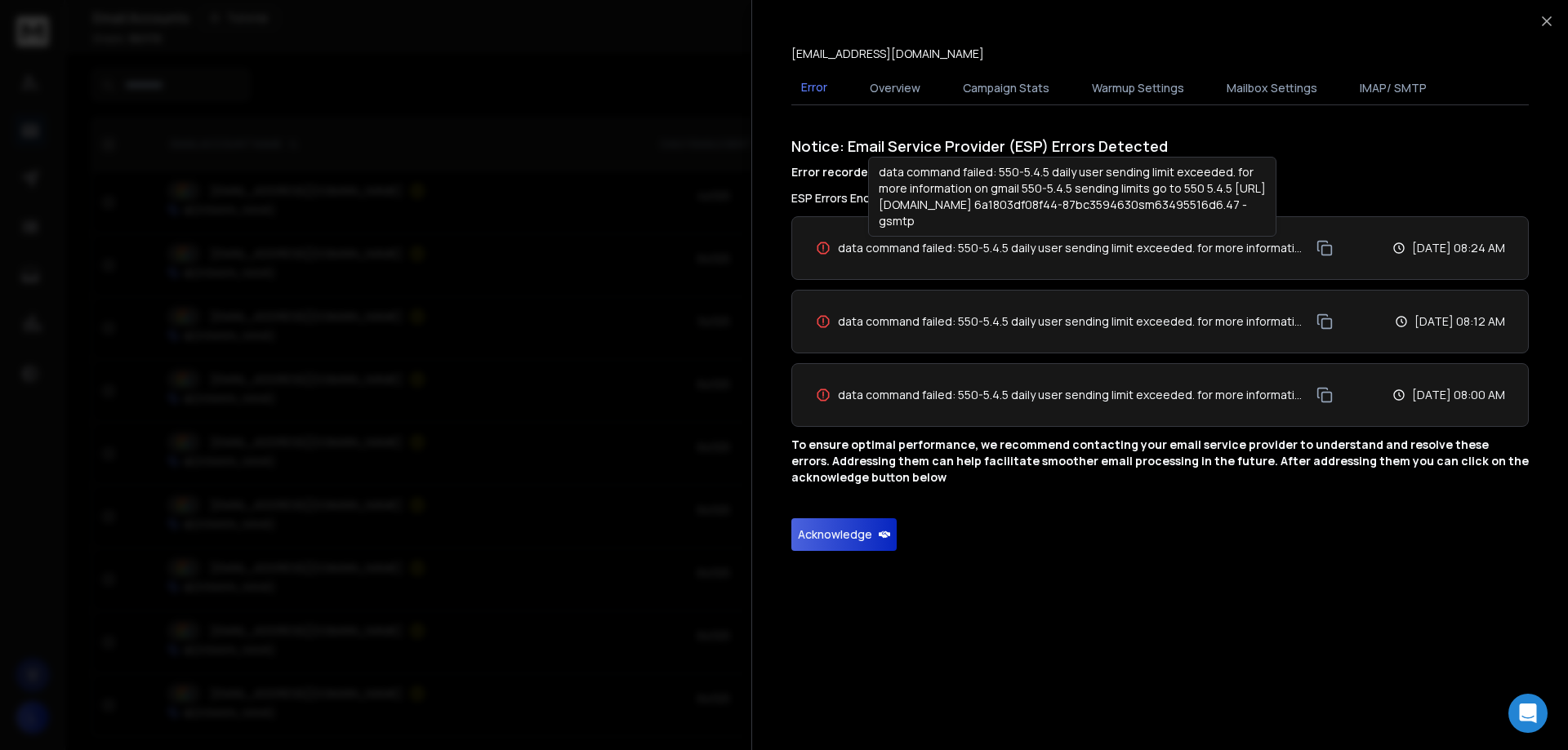
click at [515, 225] on div at bounding box center [784, 375] width 1568 height 750
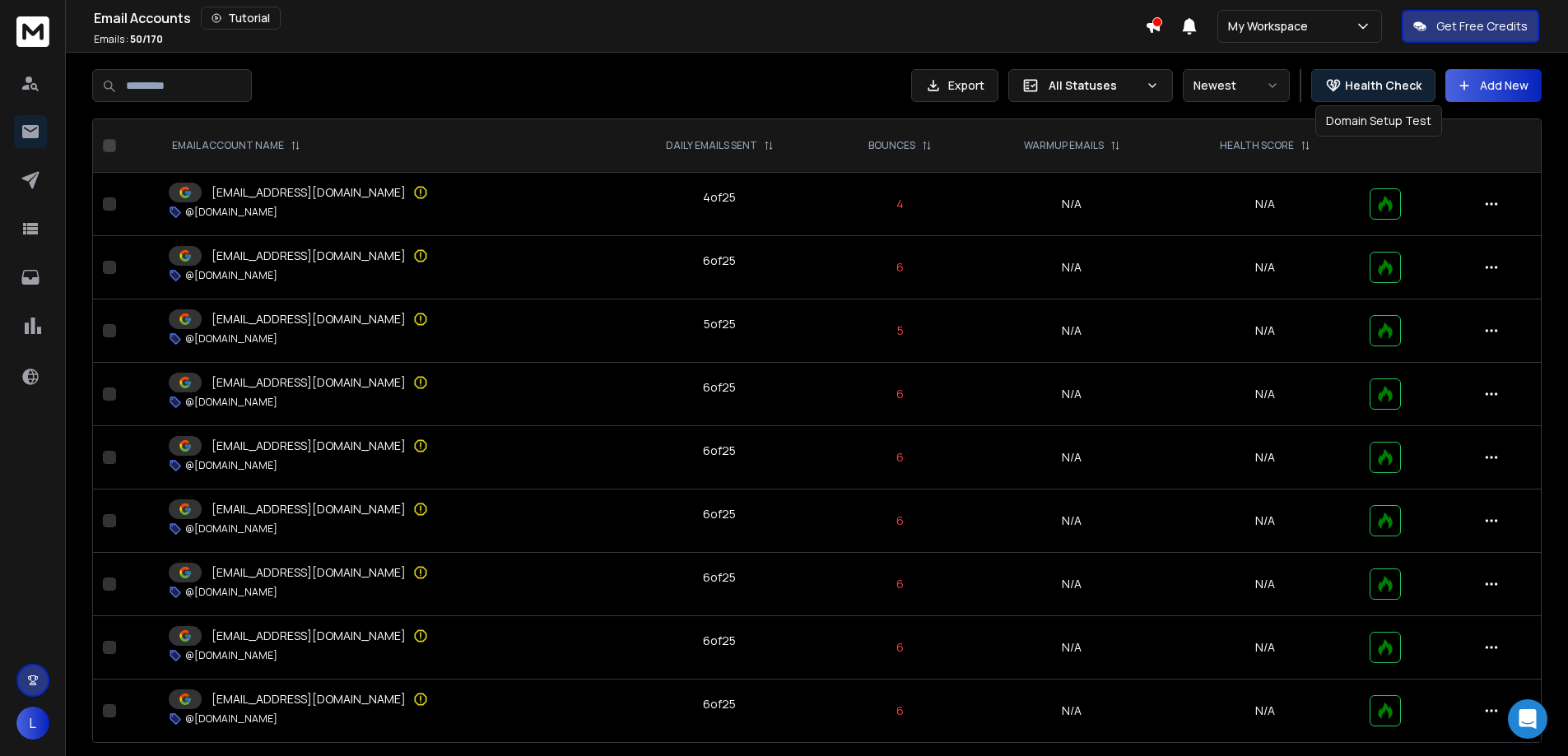
click at [1364, 85] on p "Health Check" at bounding box center [1383, 85] width 76 height 17
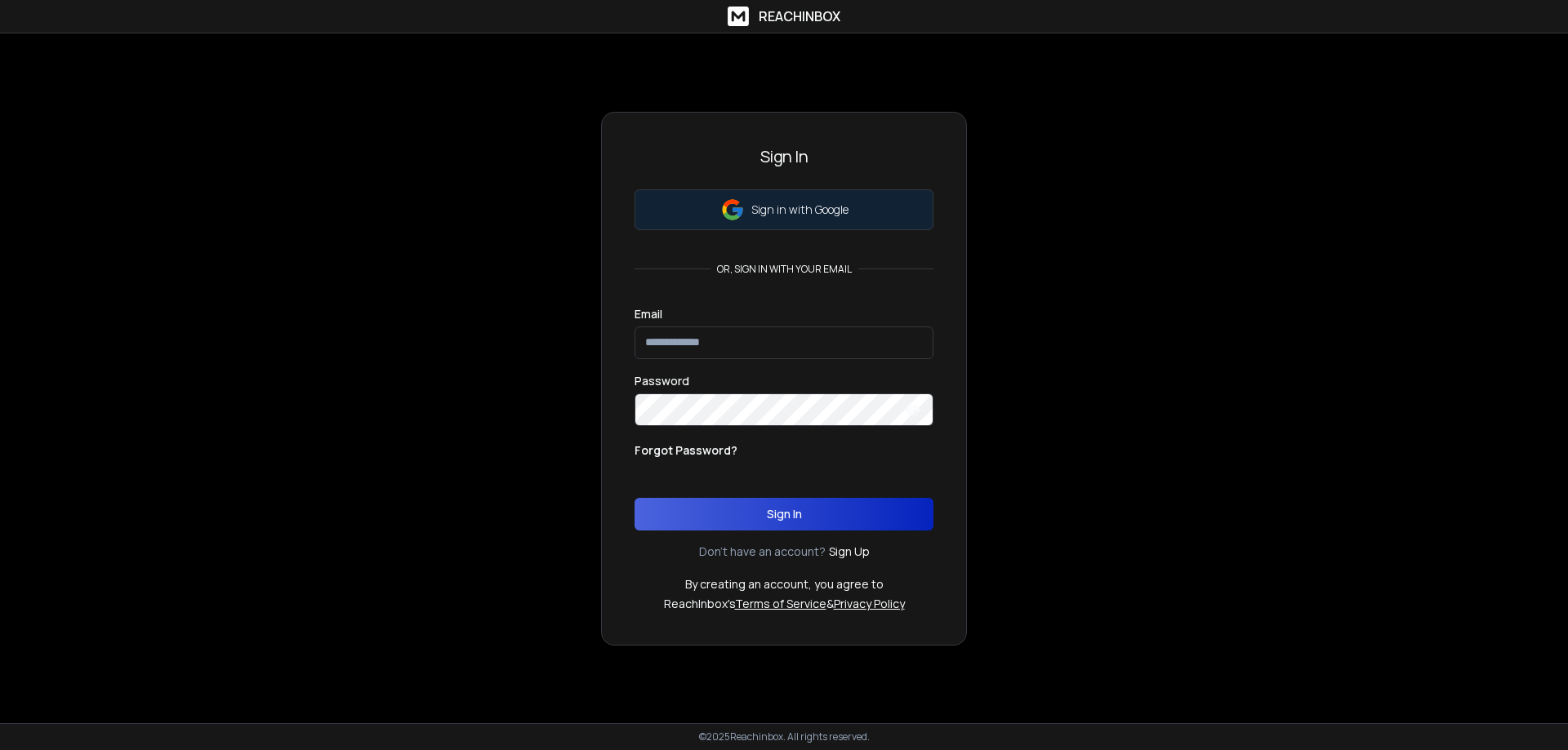
click at [743, 204] on icon at bounding box center [733, 210] width 25 height 25
